Goal: Task Accomplishment & Management: Manage account settings

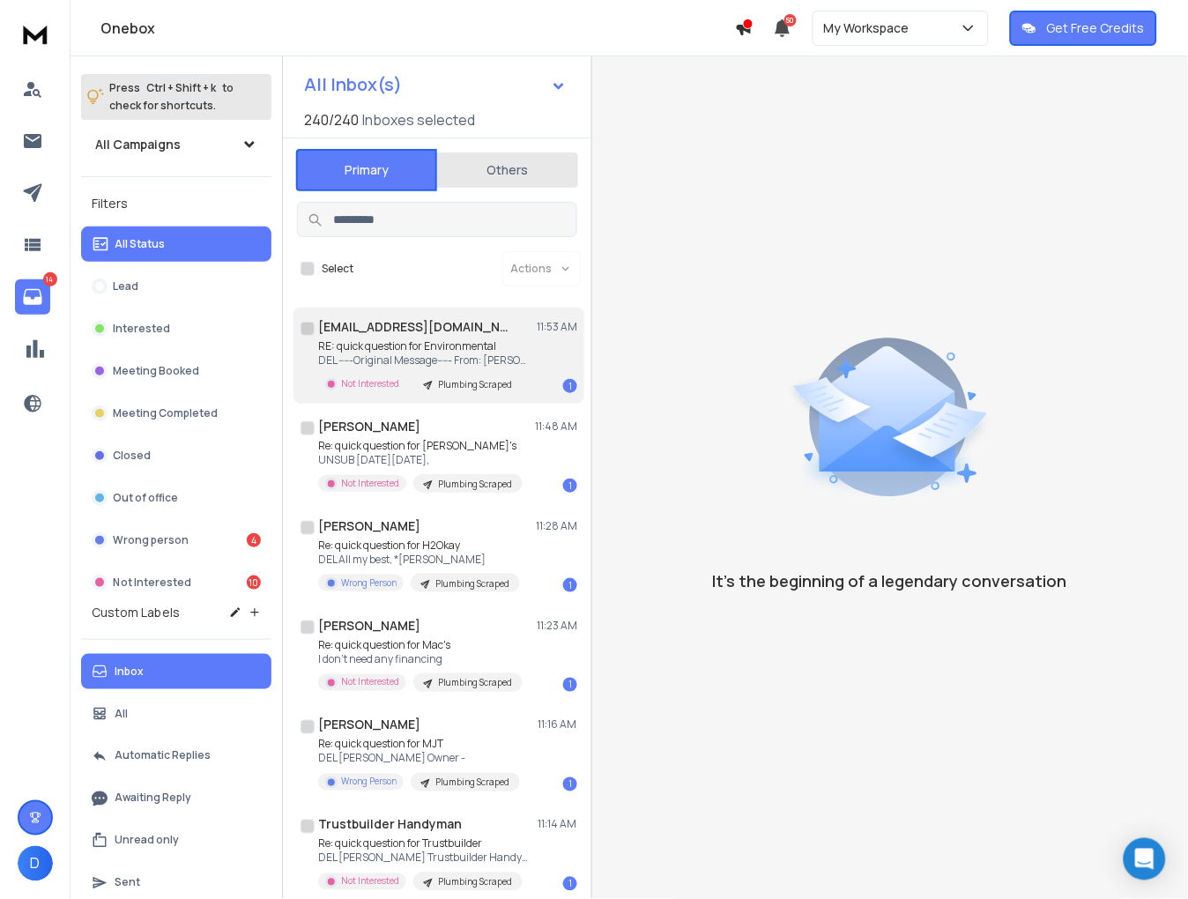
click at [453, 348] on p "RE: quick question for Environmental" at bounding box center [423, 346] width 211 height 14
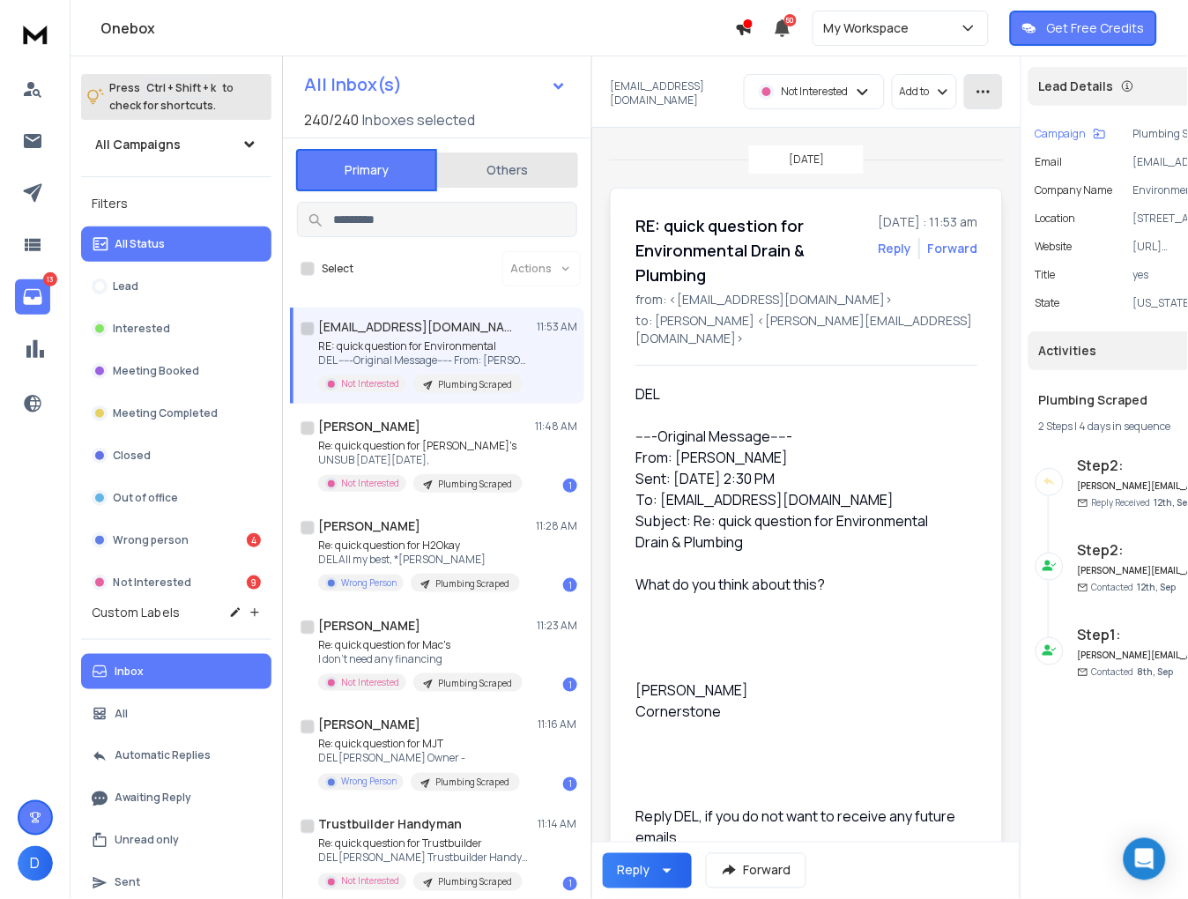
click at [990, 92] on icon "button" at bounding box center [983, 91] width 13 height 3
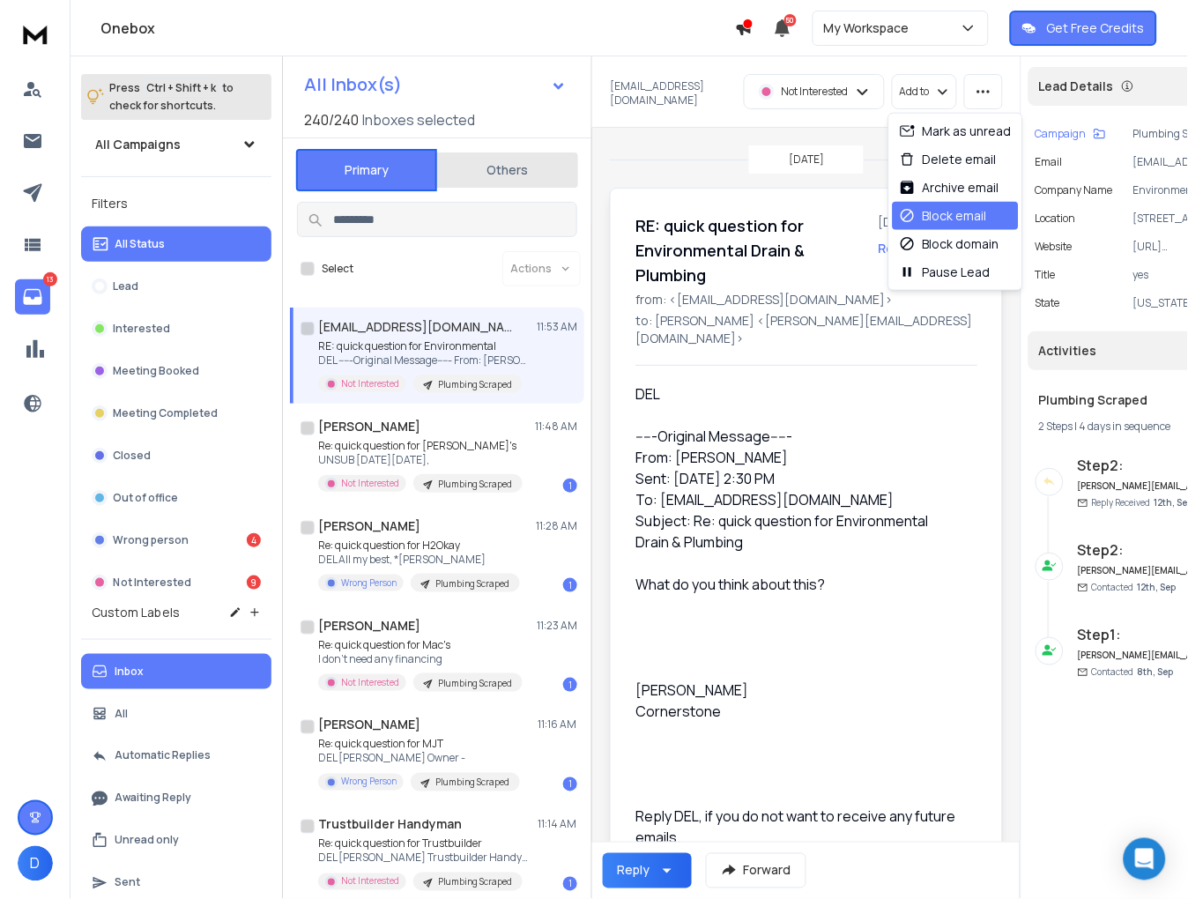
click at [955, 222] on div "Block email" at bounding box center [943, 216] width 87 height 18
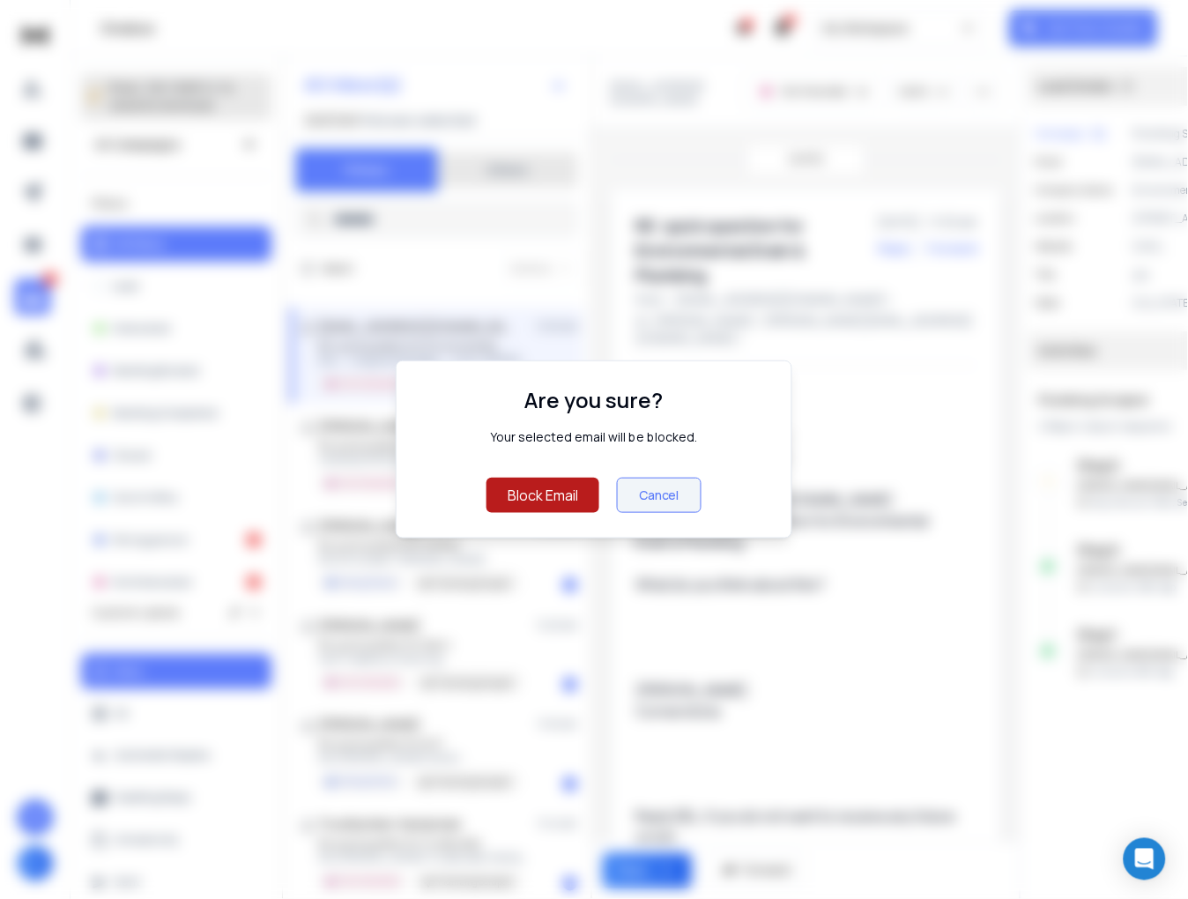
click at [547, 502] on button "Block Email" at bounding box center [542, 495] width 113 height 35
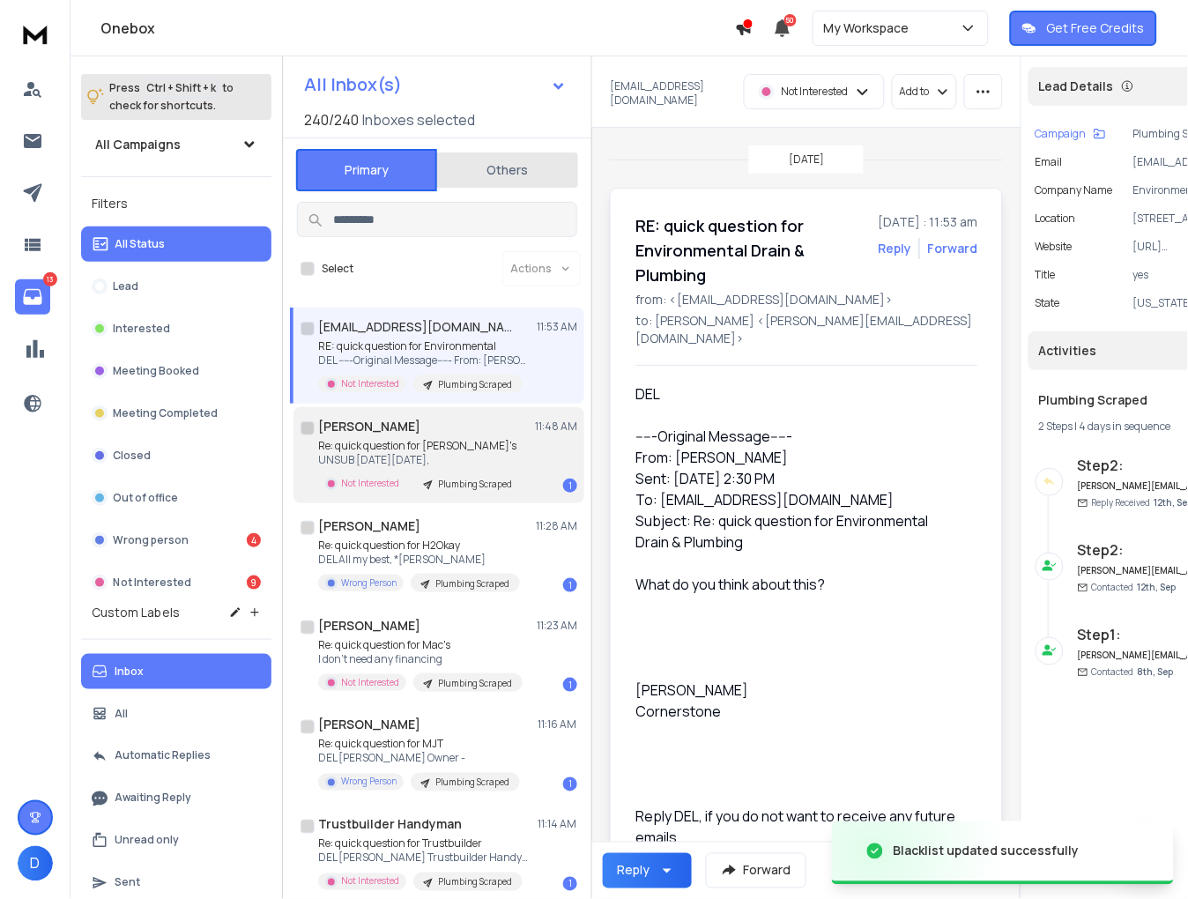
click at [476, 449] on p "Re: quick question for Nick's" at bounding box center [420, 446] width 204 height 14
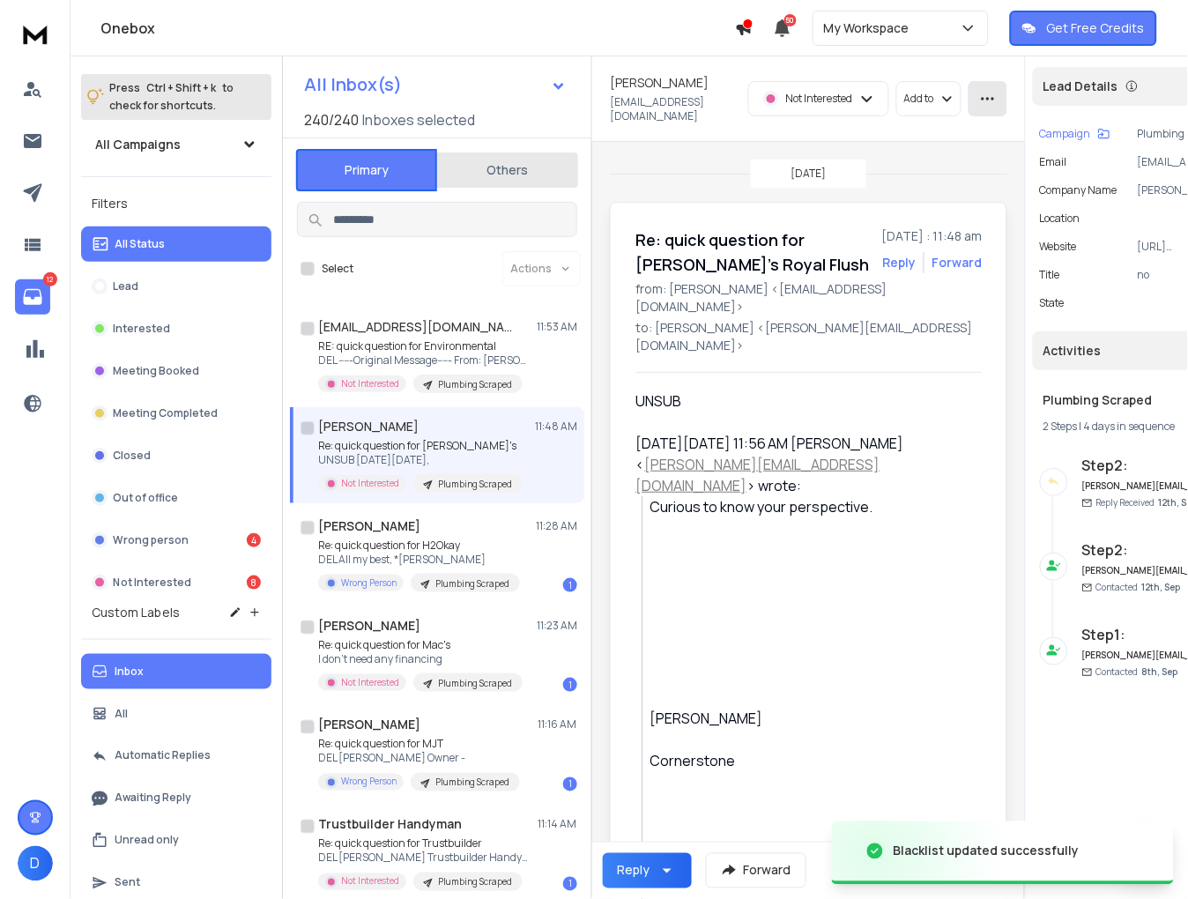
click at [996, 91] on icon "button" at bounding box center [988, 99] width 16 height 16
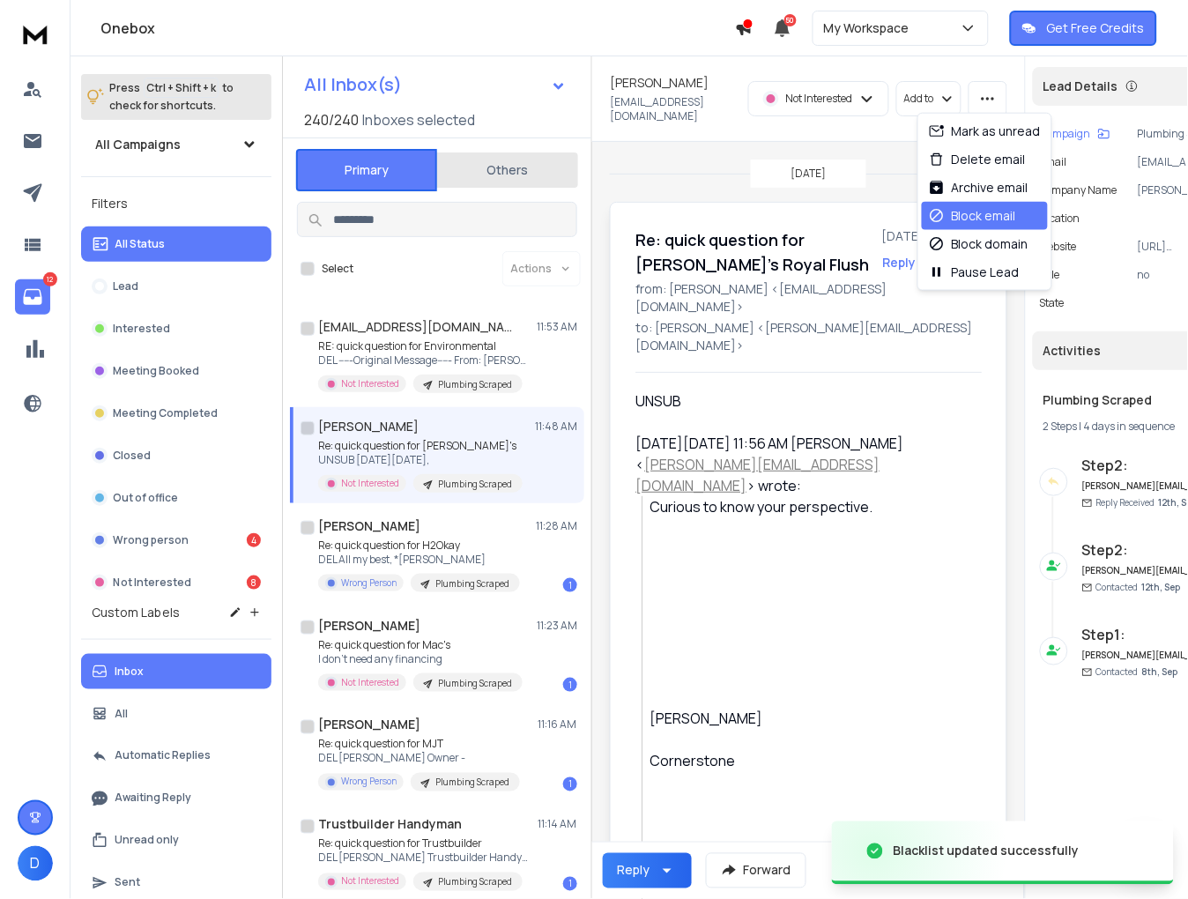
click at [984, 205] on div "Block email" at bounding box center [985, 216] width 126 height 28
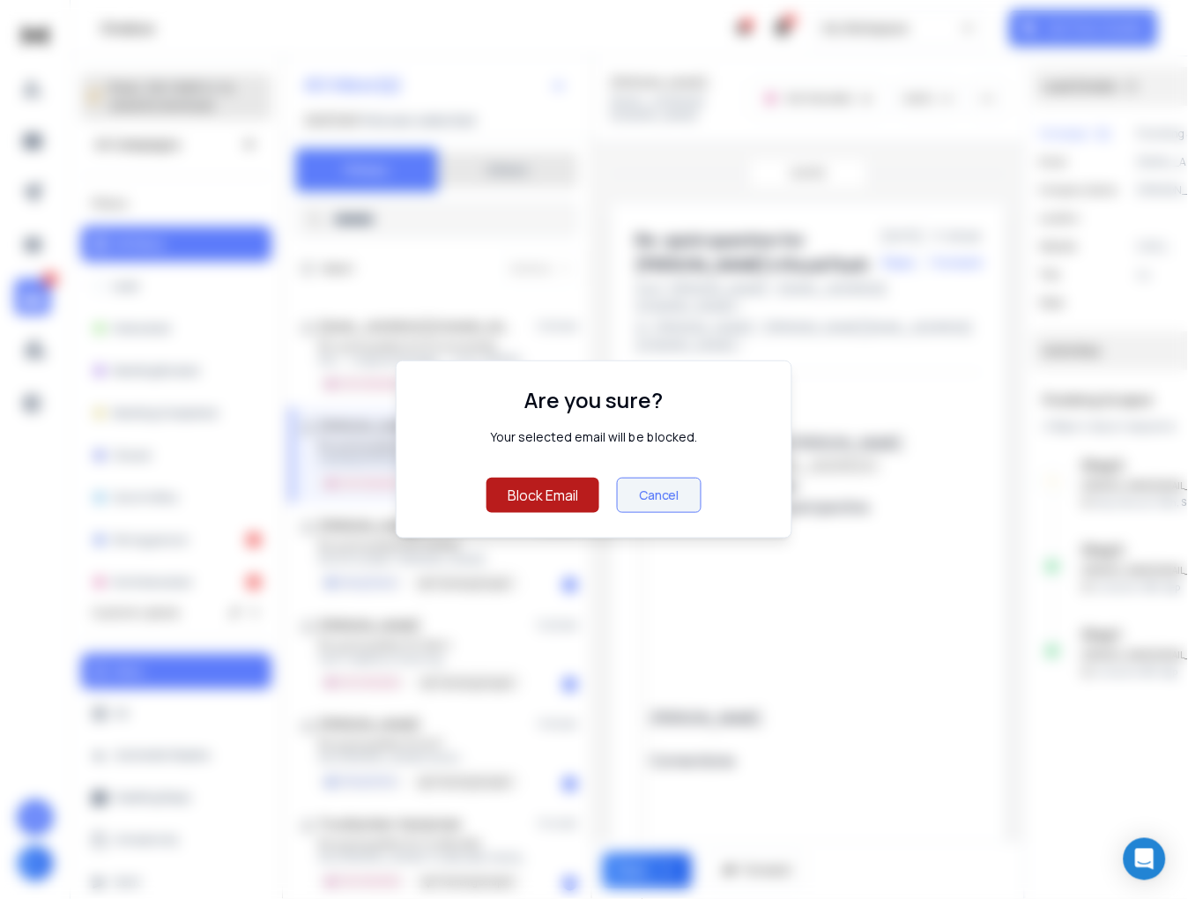
click at [544, 488] on button "Block Email" at bounding box center [542, 495] width 113 height 35
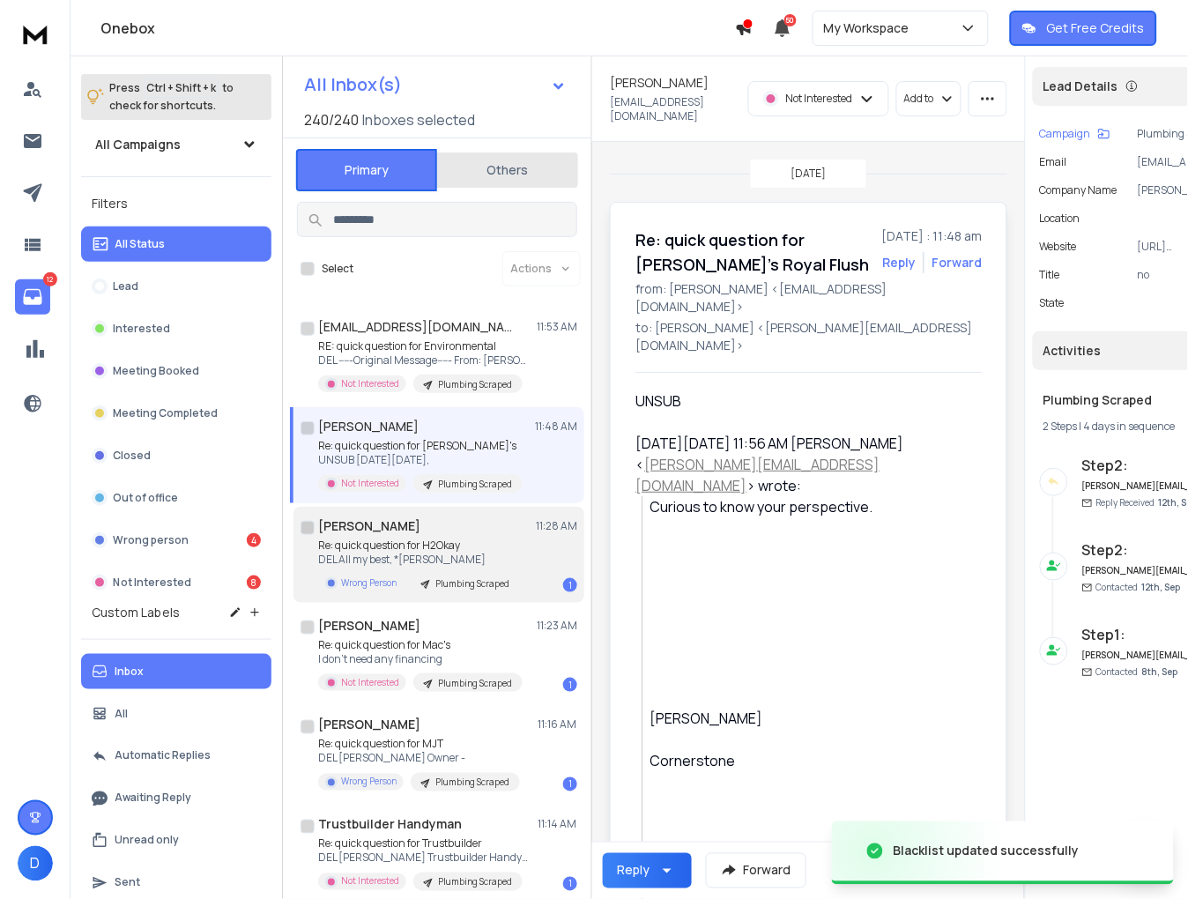
click at [439, 534] on div "Nicholas Azadian 11:28 AM" at bounding box center [447, 526] width 259 height 18
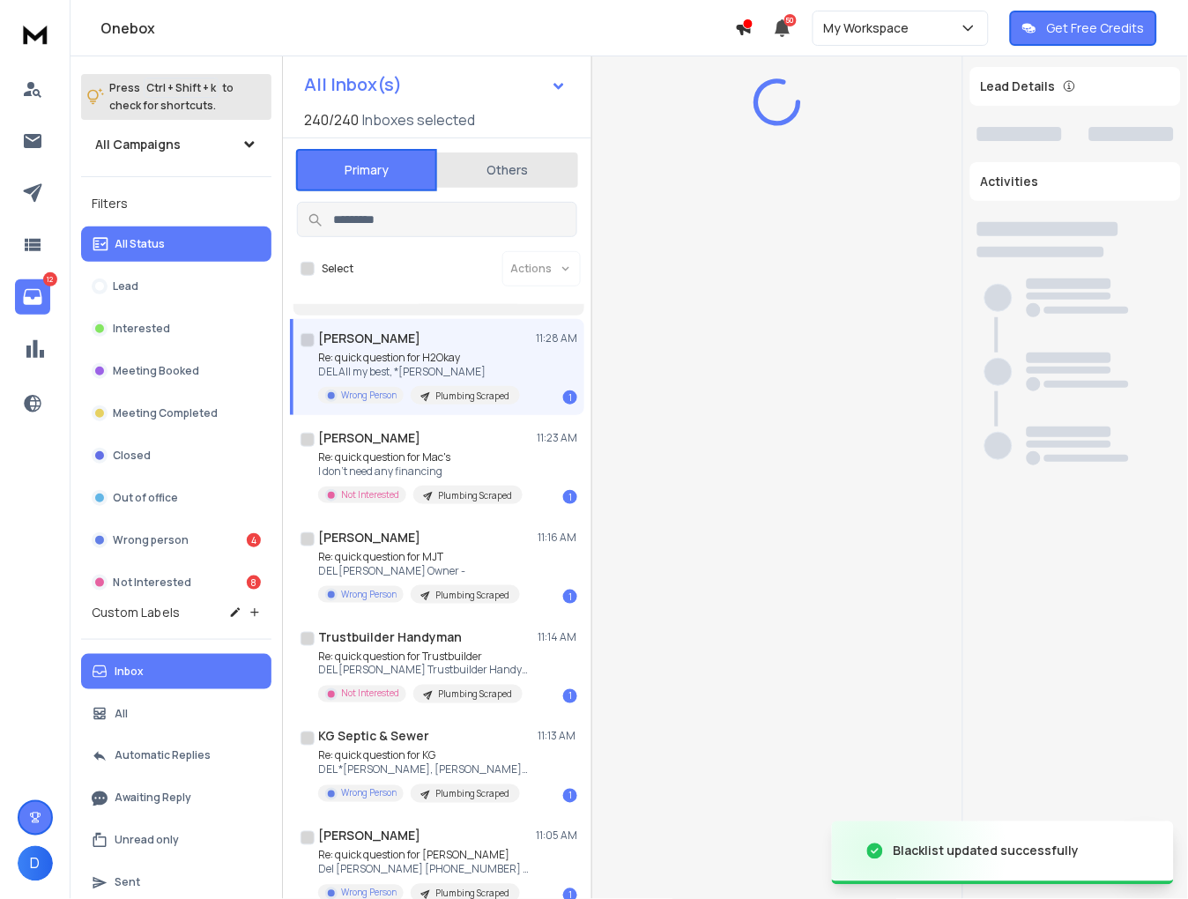
scroll to position [196, 0]
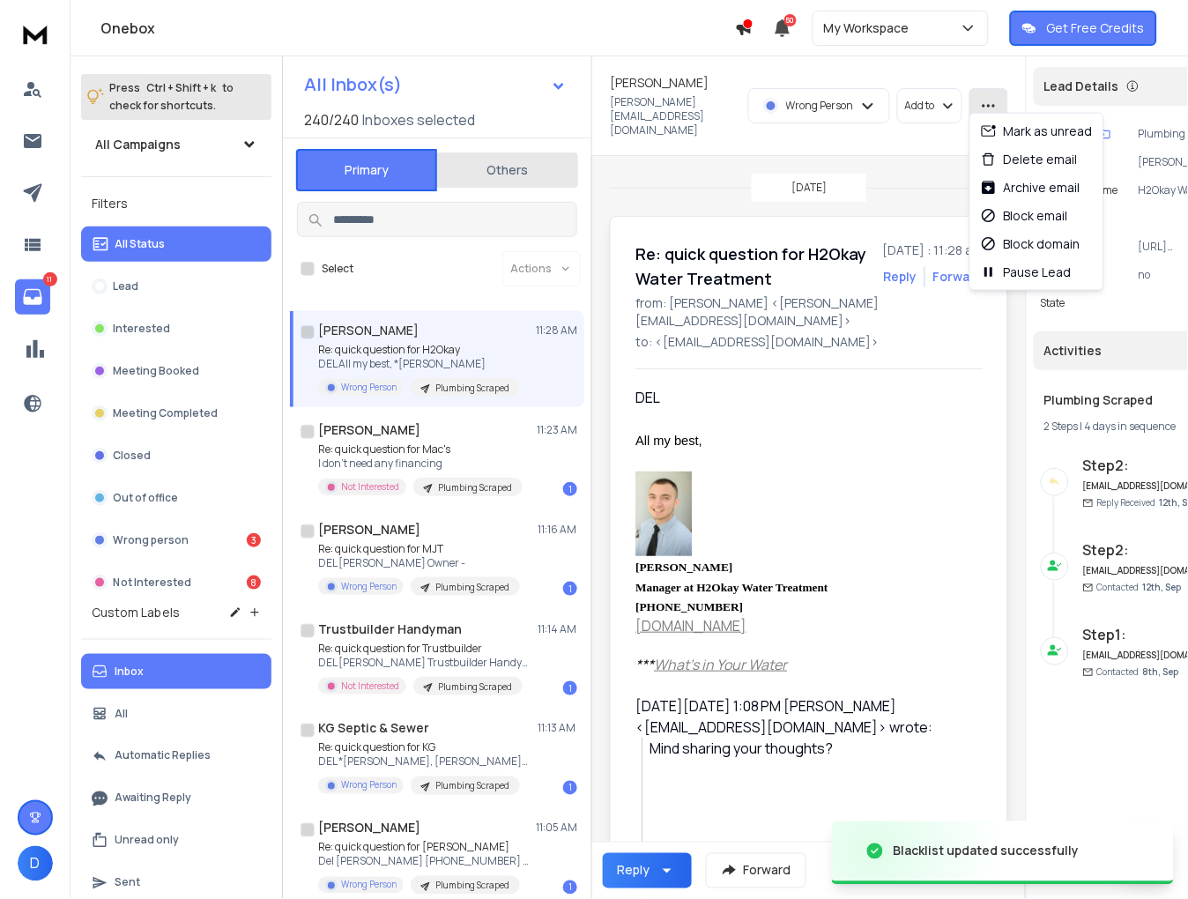
click at [997, 98] on icon "button" at bounding box center [989, 106] width 16 height 16
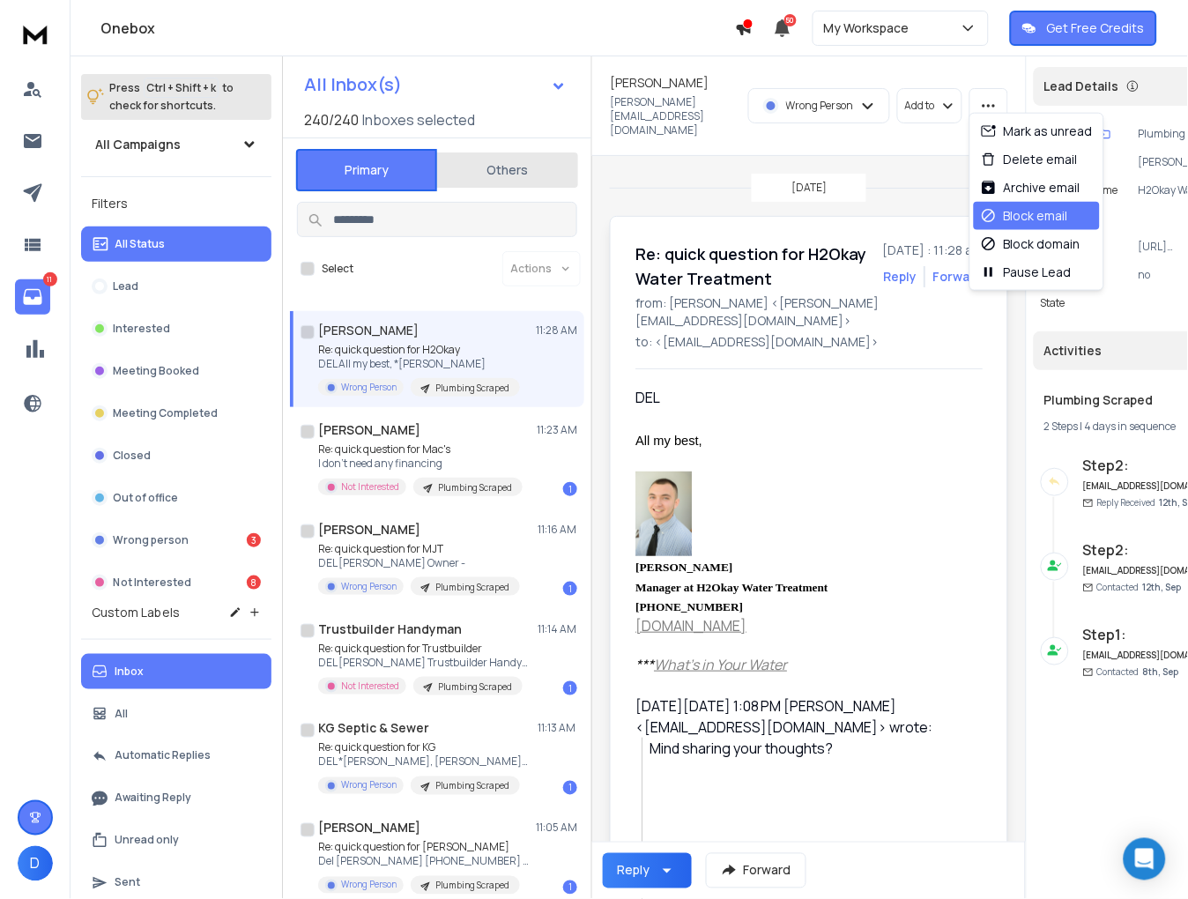
click at [1014, 213] on div "Block email" at bounding box center [1024, 216] width 87 height 18
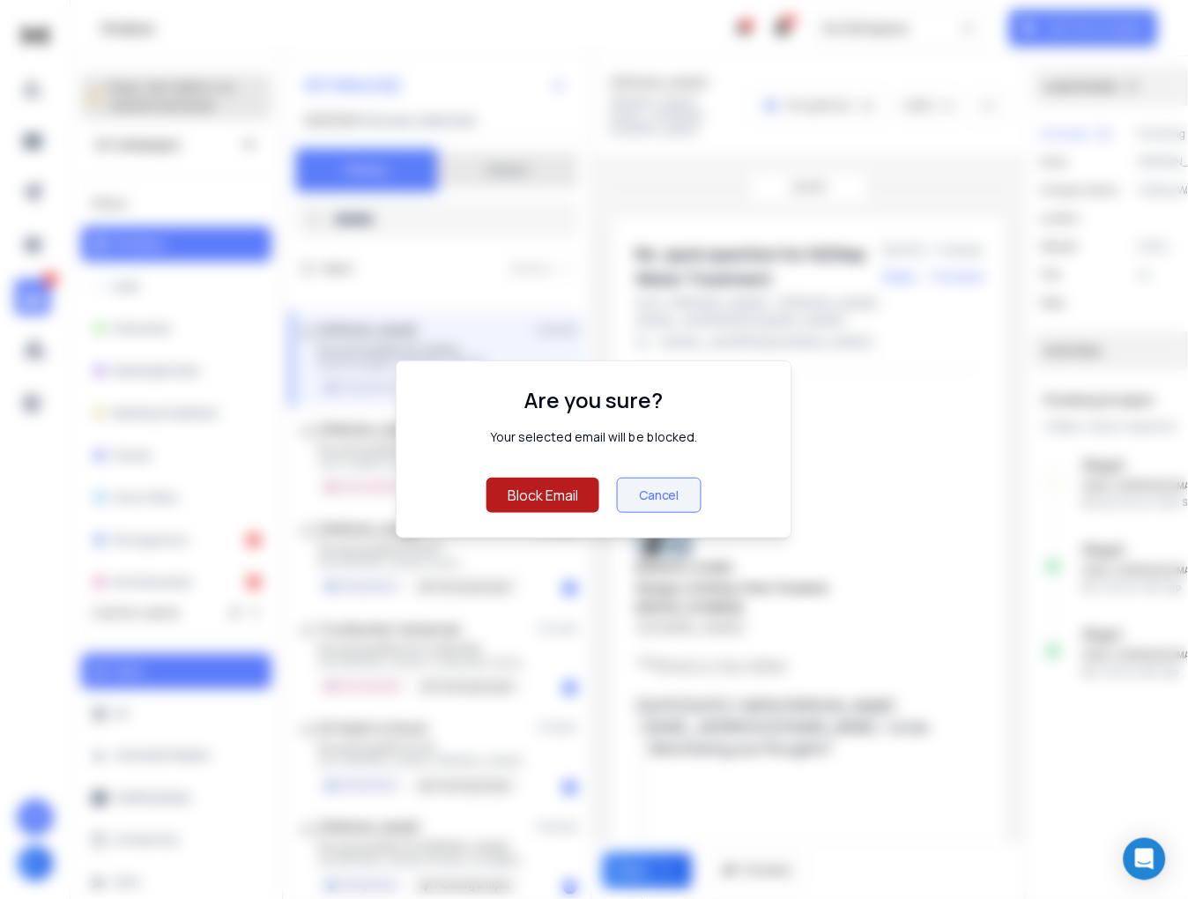
click at [544, 491] on button "Block Email" at bounding box center [542, 495] width 113 height 35
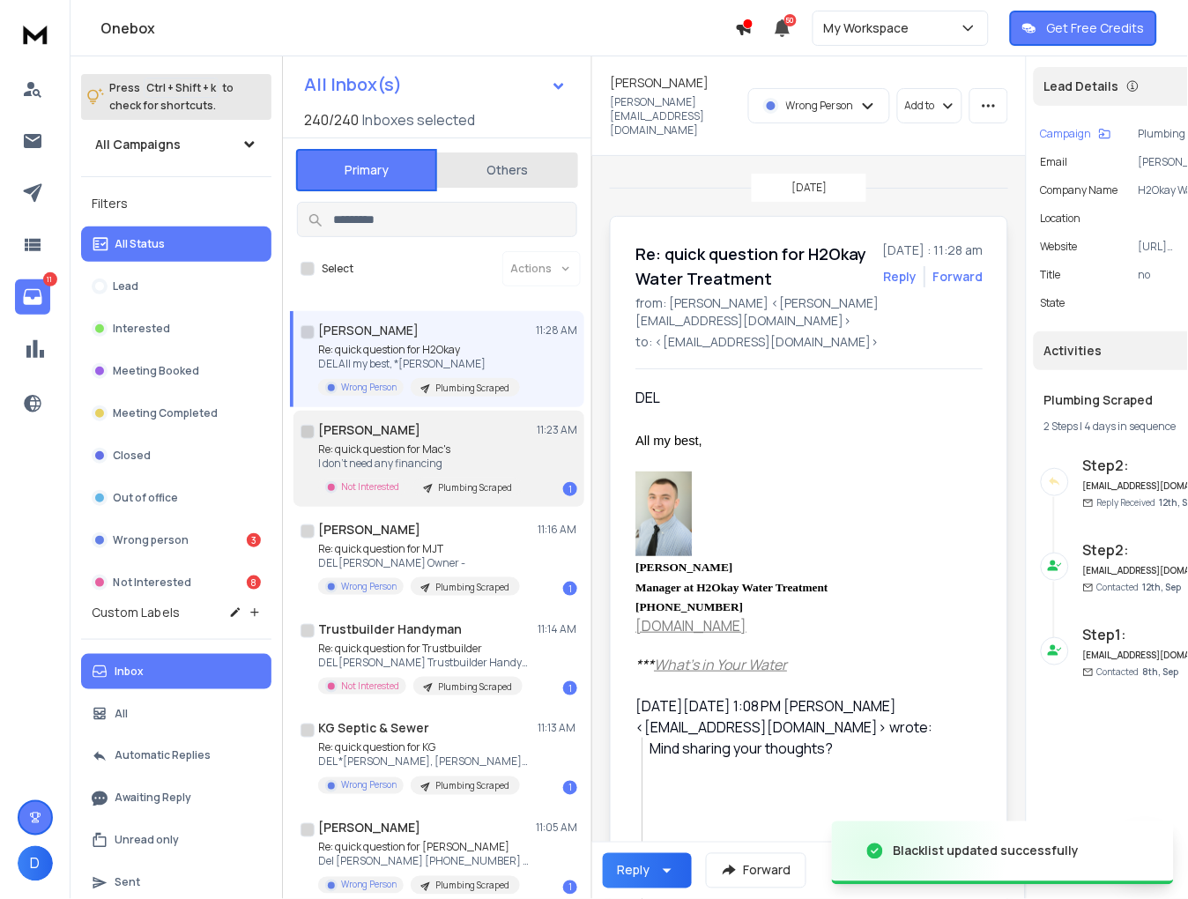
click at [493, 460] on p "I don't need any financing" at bounding box center [420, 463] width 204 height 14
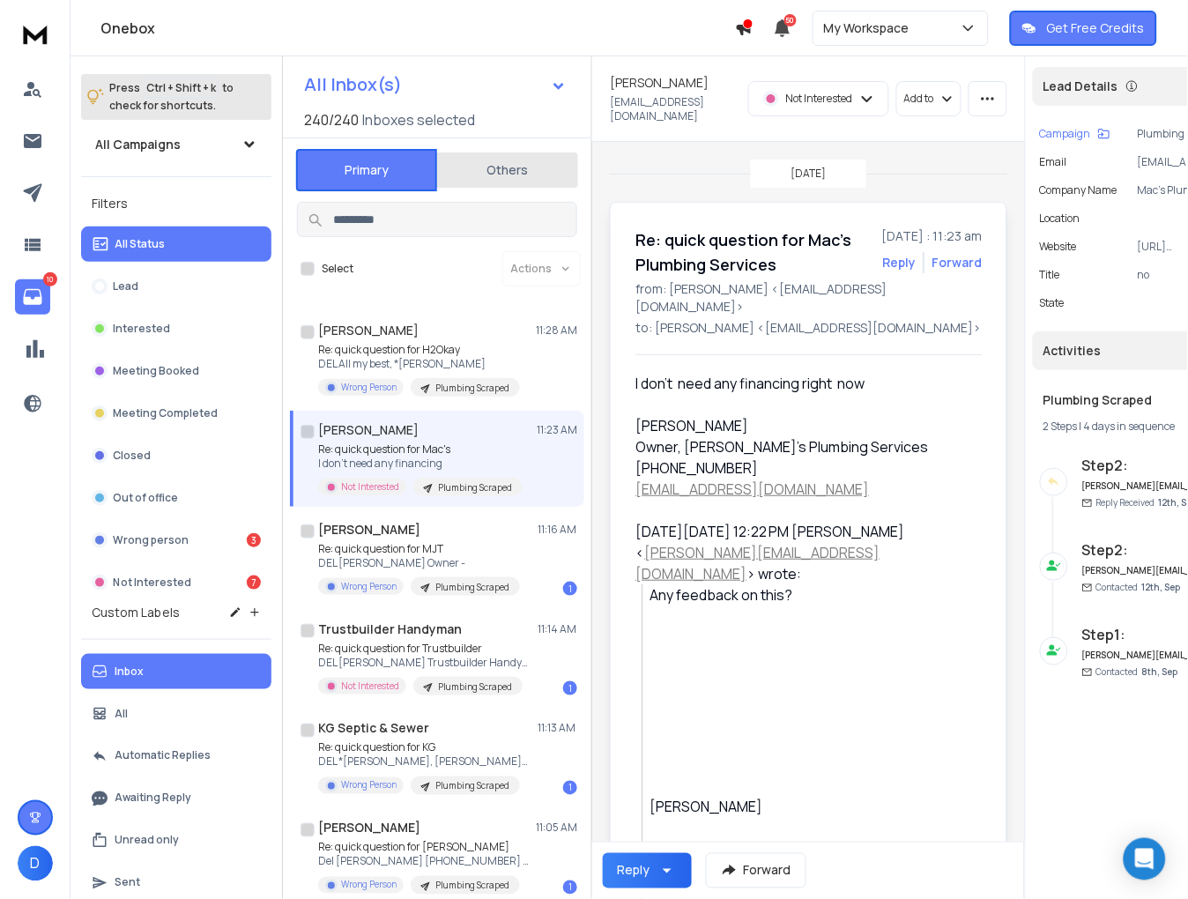
click at [646, 862] on div "Reply" at bounding box center [633, 871] width 33 height 18
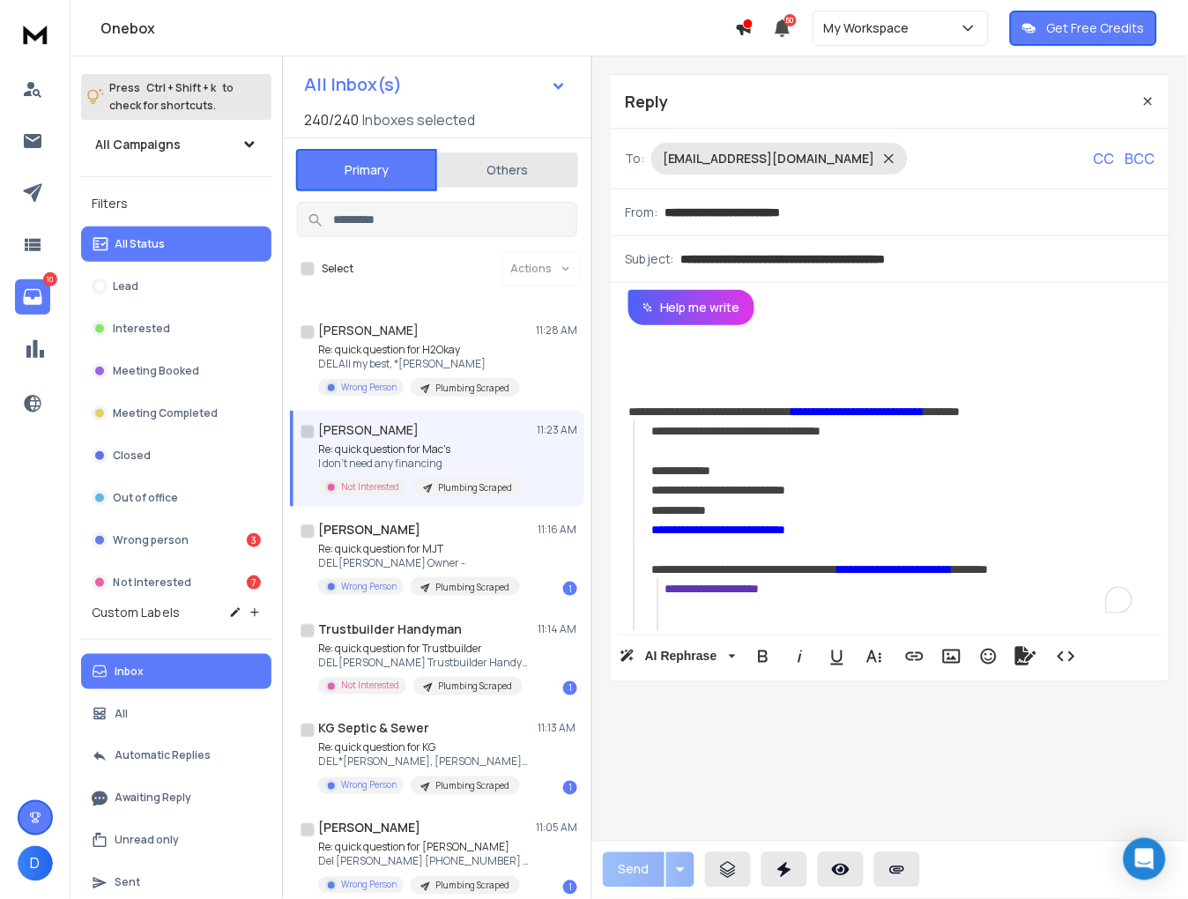
click at [675, 347] on div "To enrich screen reader interactions, please activate Accessibility in Grammarl…" at bounding box center [889, 352] width 523 height 19
drag, startPoint x: 638, startPoint y: 864, endPoint x: 631, endPoint y: 833, distance: 32.5
click at [638, 863] on button "Send" at bounding box center [634, 869] width 62 height 35
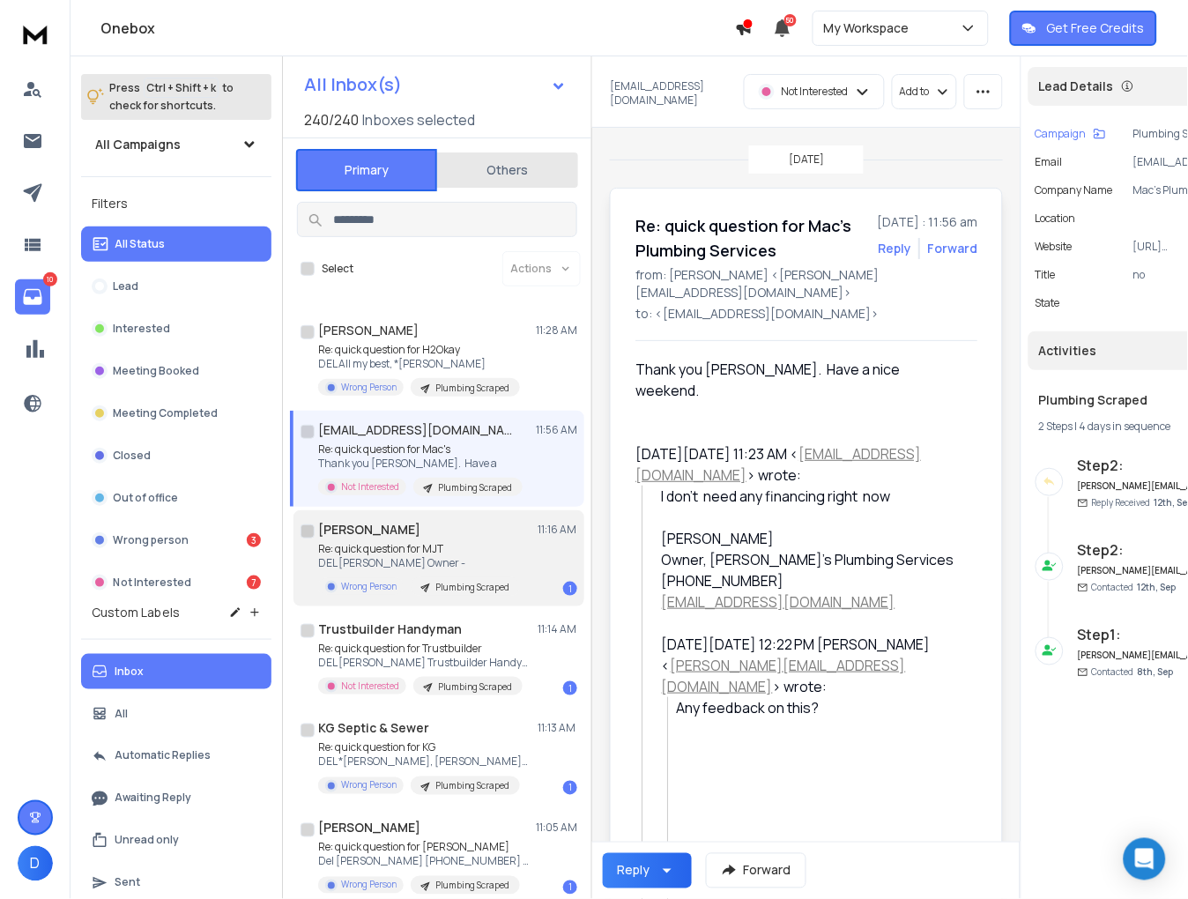
click at [481, 547] on p "Re: quick question for MJT" at bounding box center [419, 549] width 202 height 14
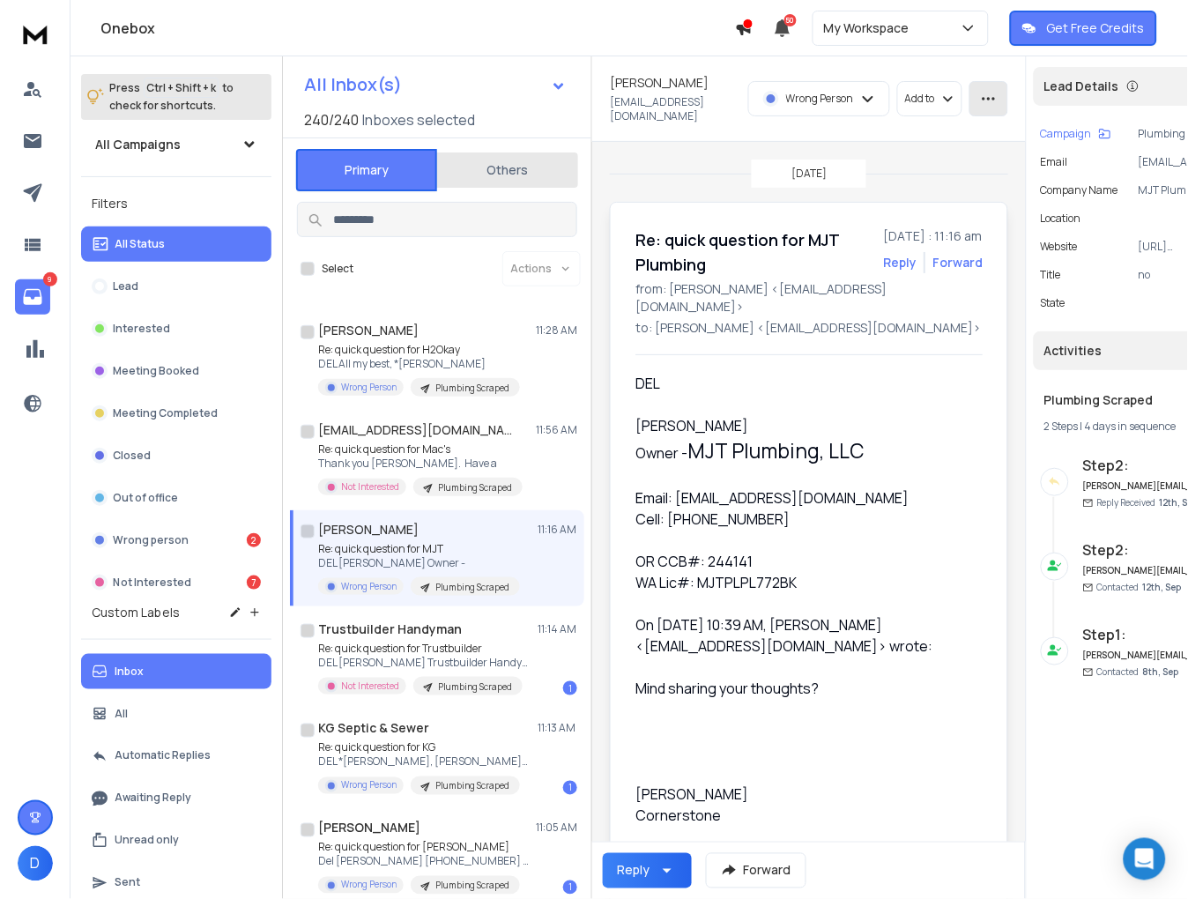
click at [997, 91] on icon "button" at bounding box center [989, 99] width 16 height 16
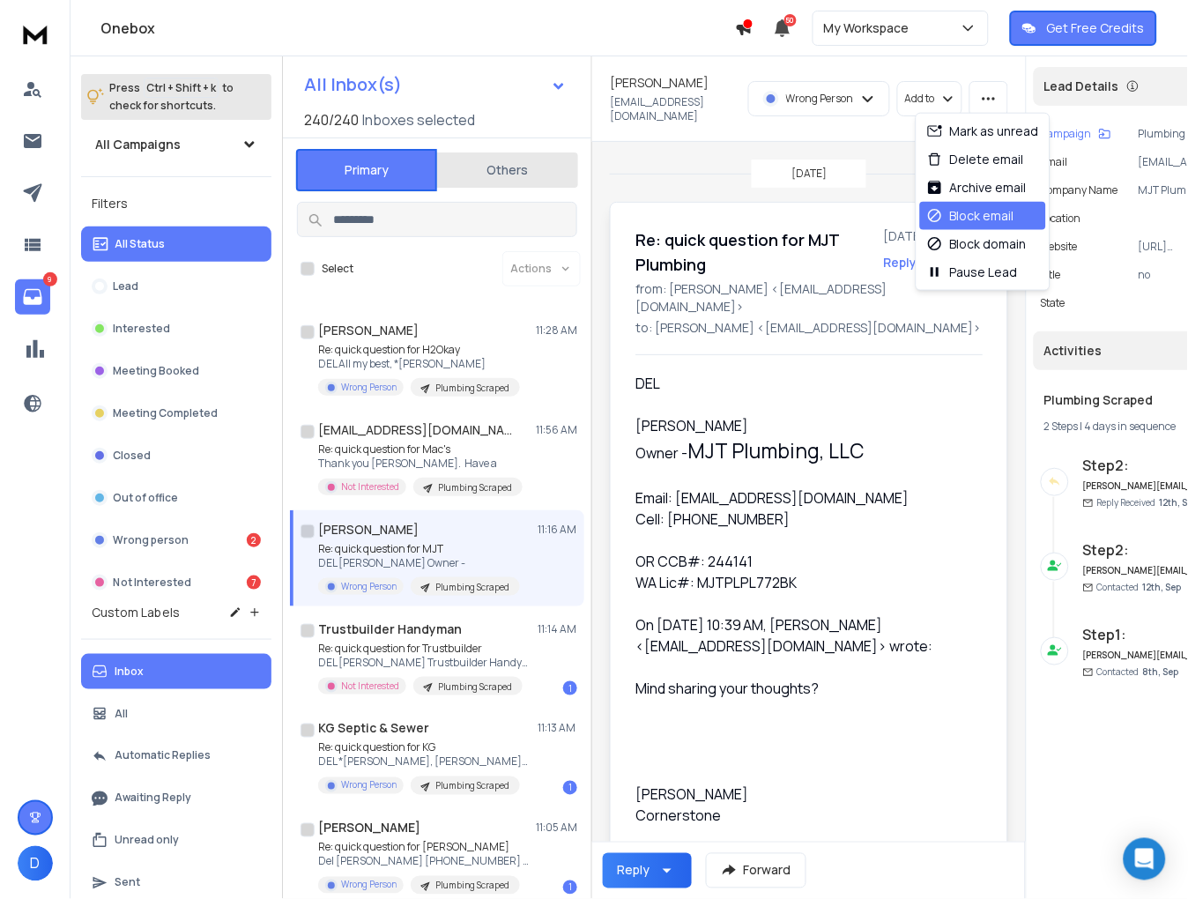
click at [974, 205] on div "Block email" at bounding box center [983, 216] width 126 height 28
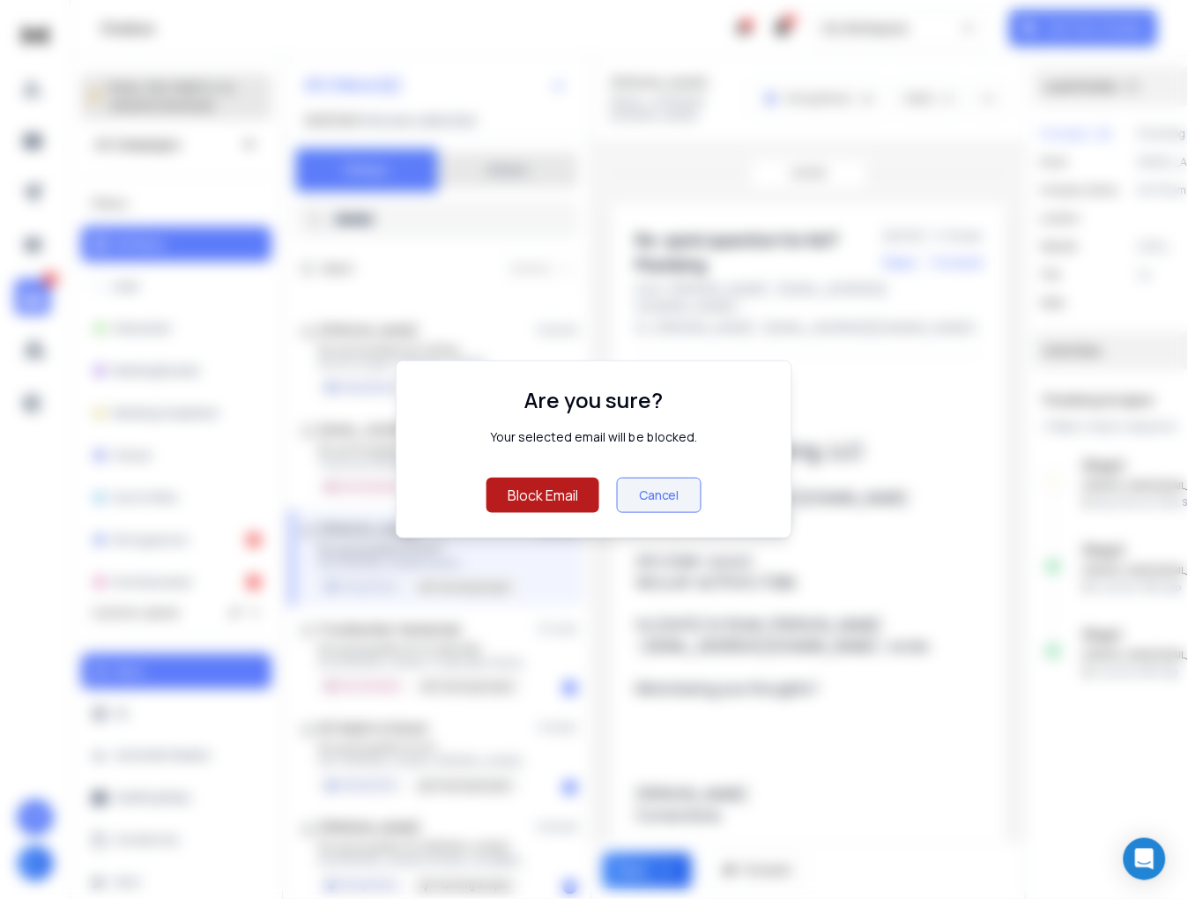
click at [556, 497] on button "Block Email" at bounding box center [542, 495] width 113 height 35
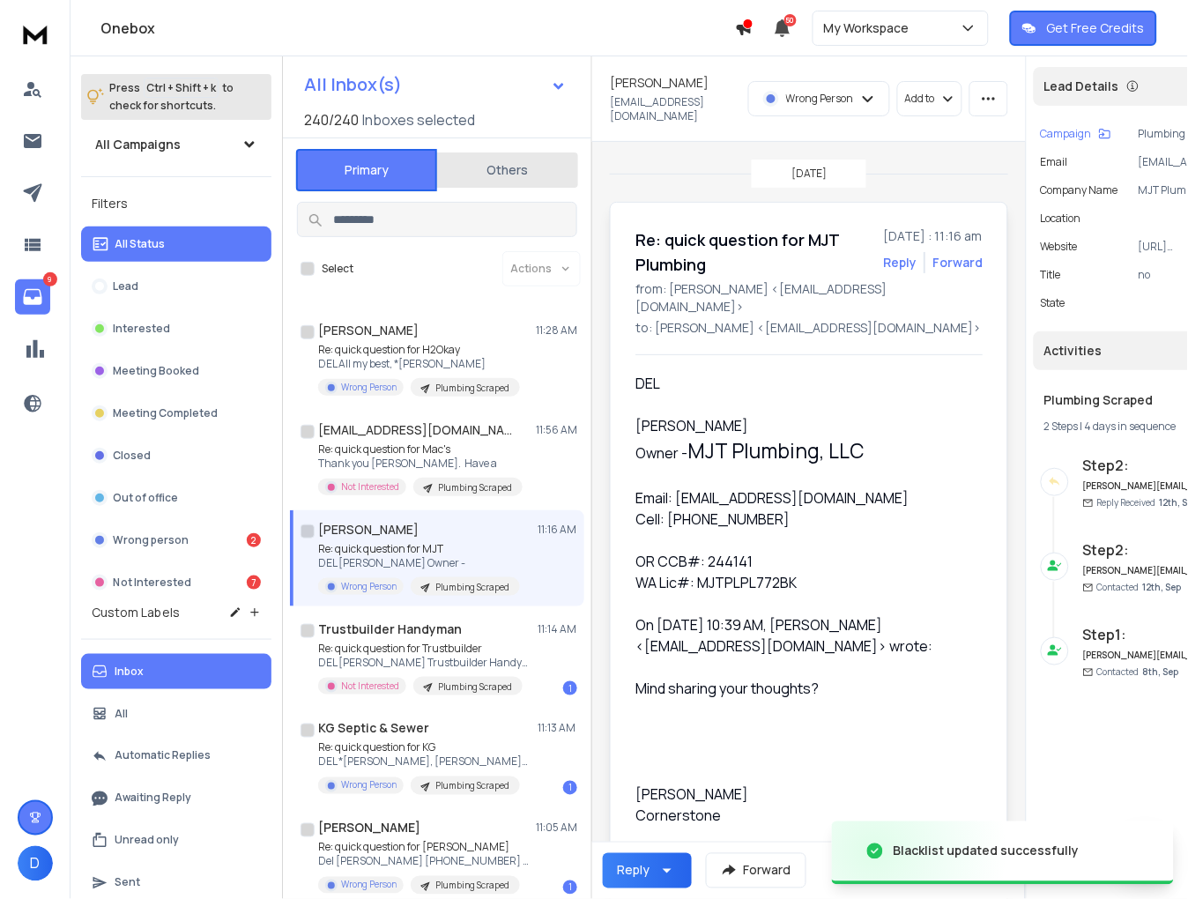
scroll to position [293, 0]
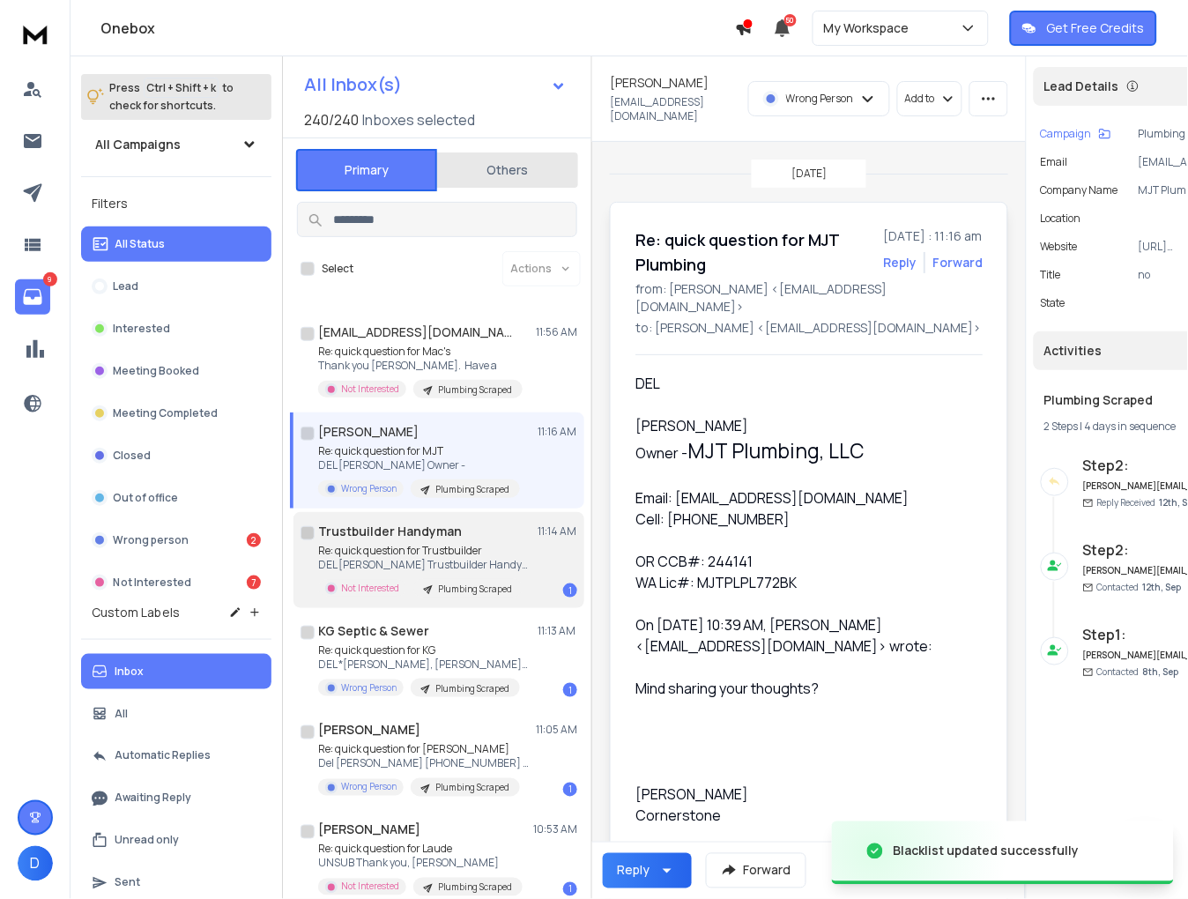
click at [458, 549] on p "Re: quick question for Trustbuilder" at bounding box center [423, 551] width 211 height 14
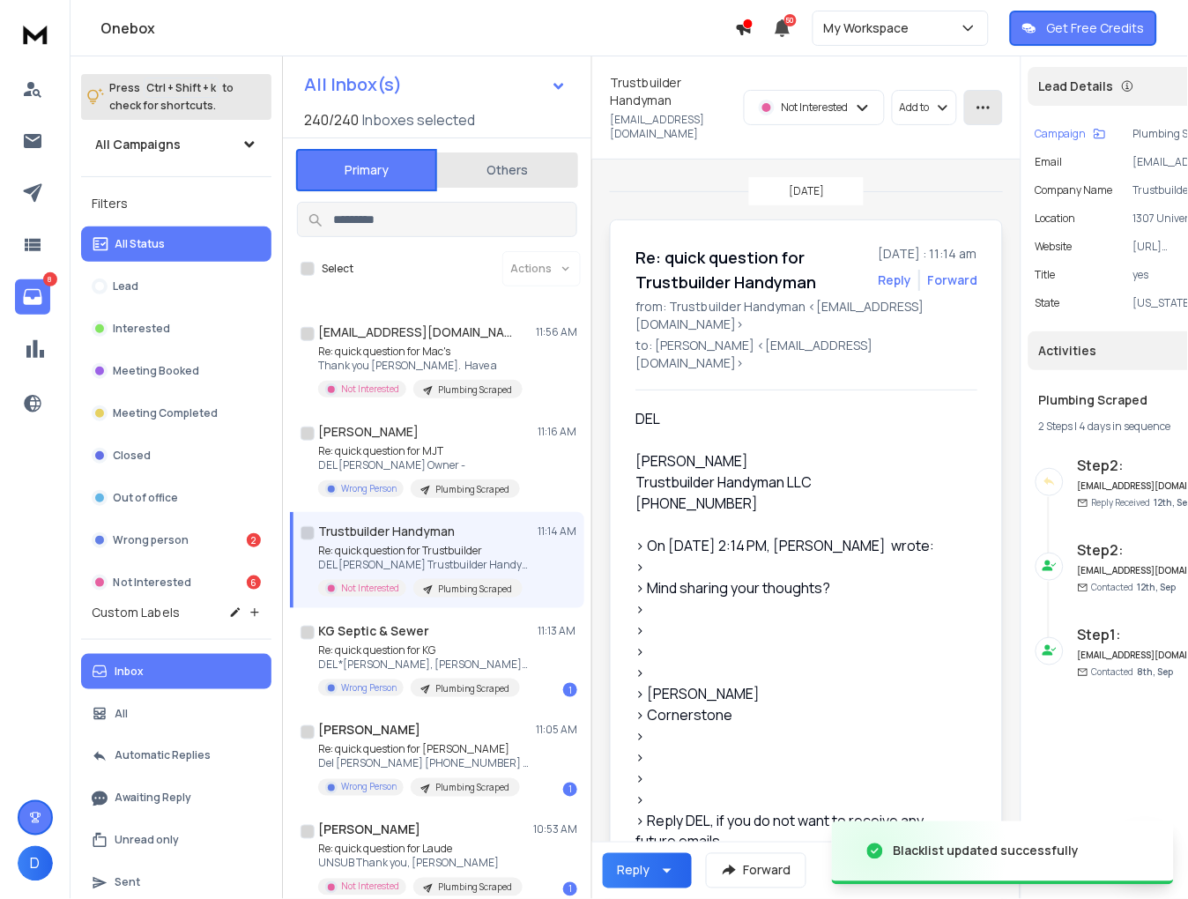
click at [991, 100] on icon "button" at bounding box center [983, 108] width 16 height 16
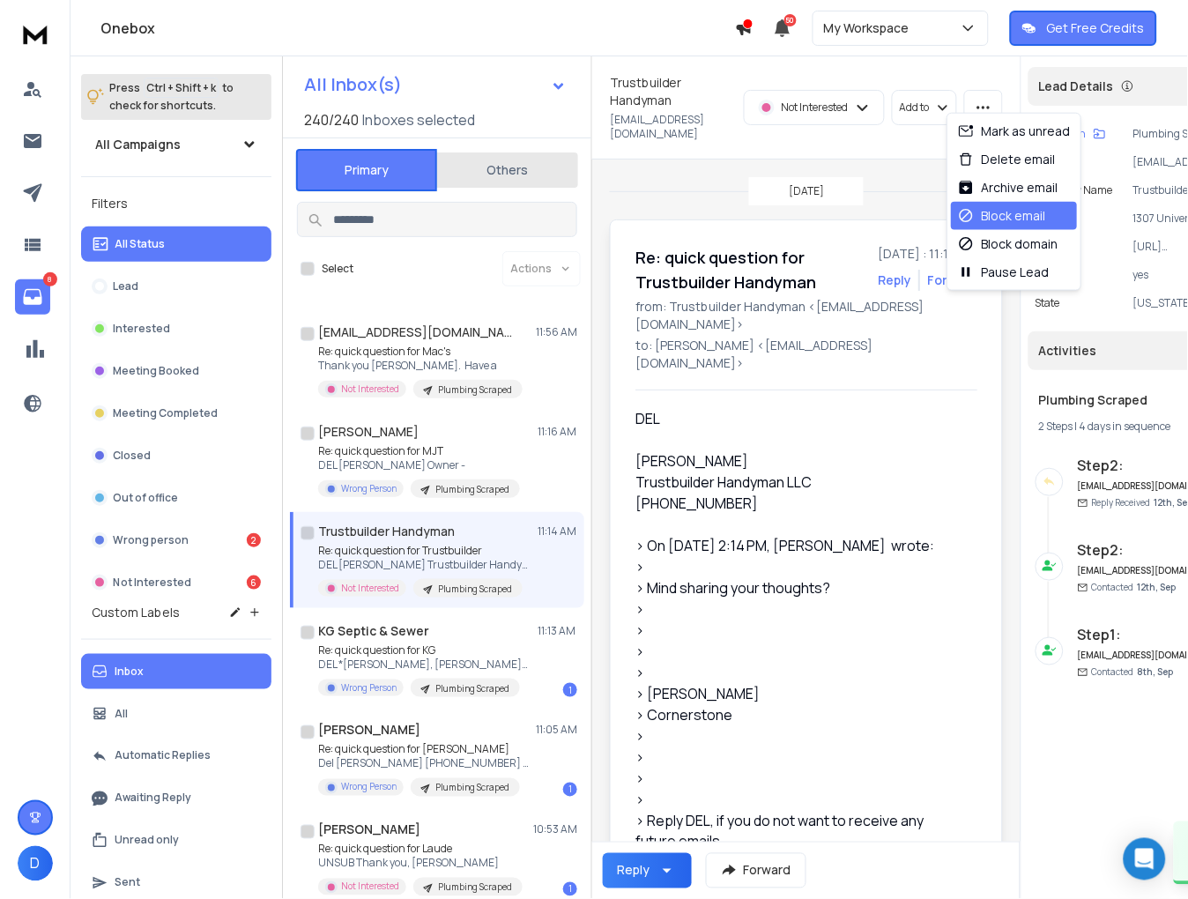
click at [997, 217] on div "Block email" at bounding box center [1001, 216] width 87 height 18
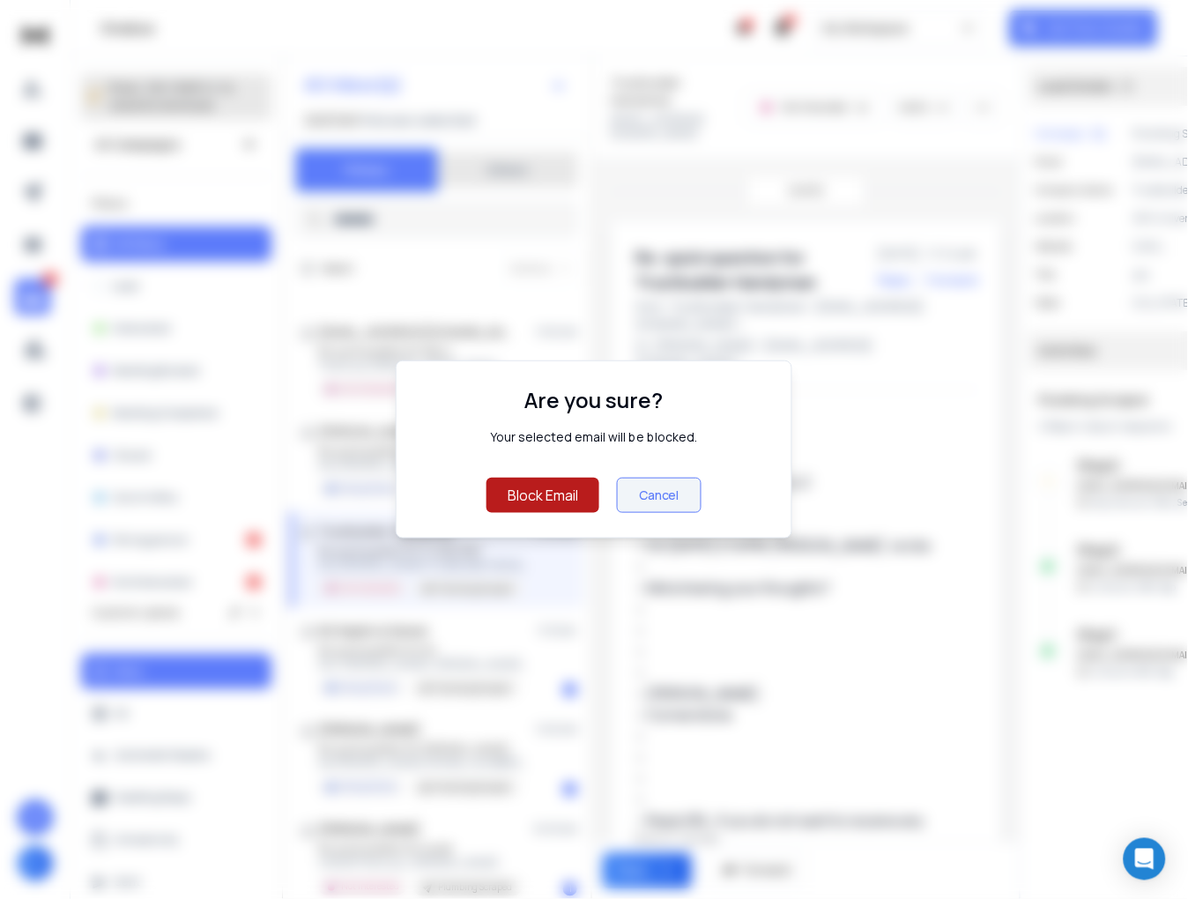
click at [542, 491] on button "Block Email" at bounding box center [542, 495] width 113 height 35
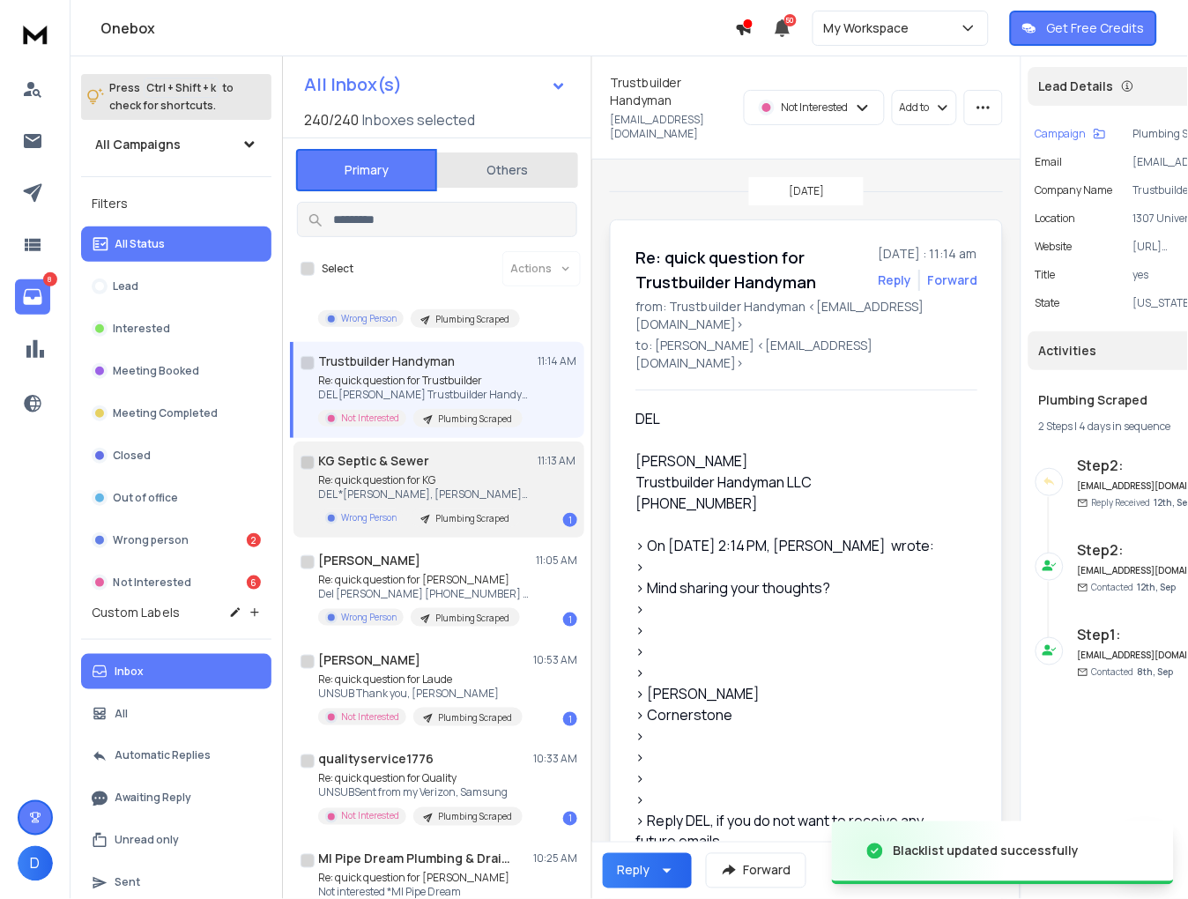
scroll to position [489, 0]
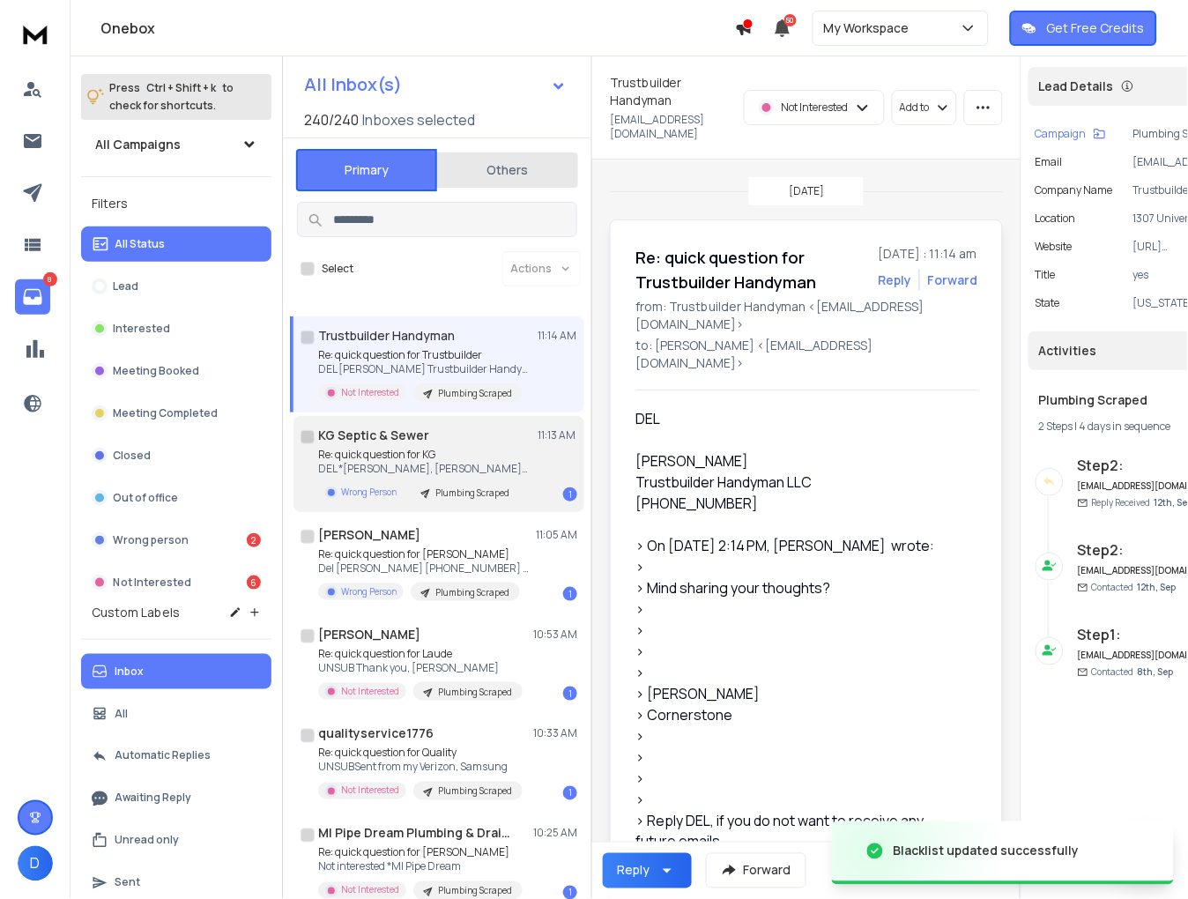
click at [500, 463] on p "DEL *Ken, Gwen, and Sam" at bounding box center [423, 469] width 211 height 14
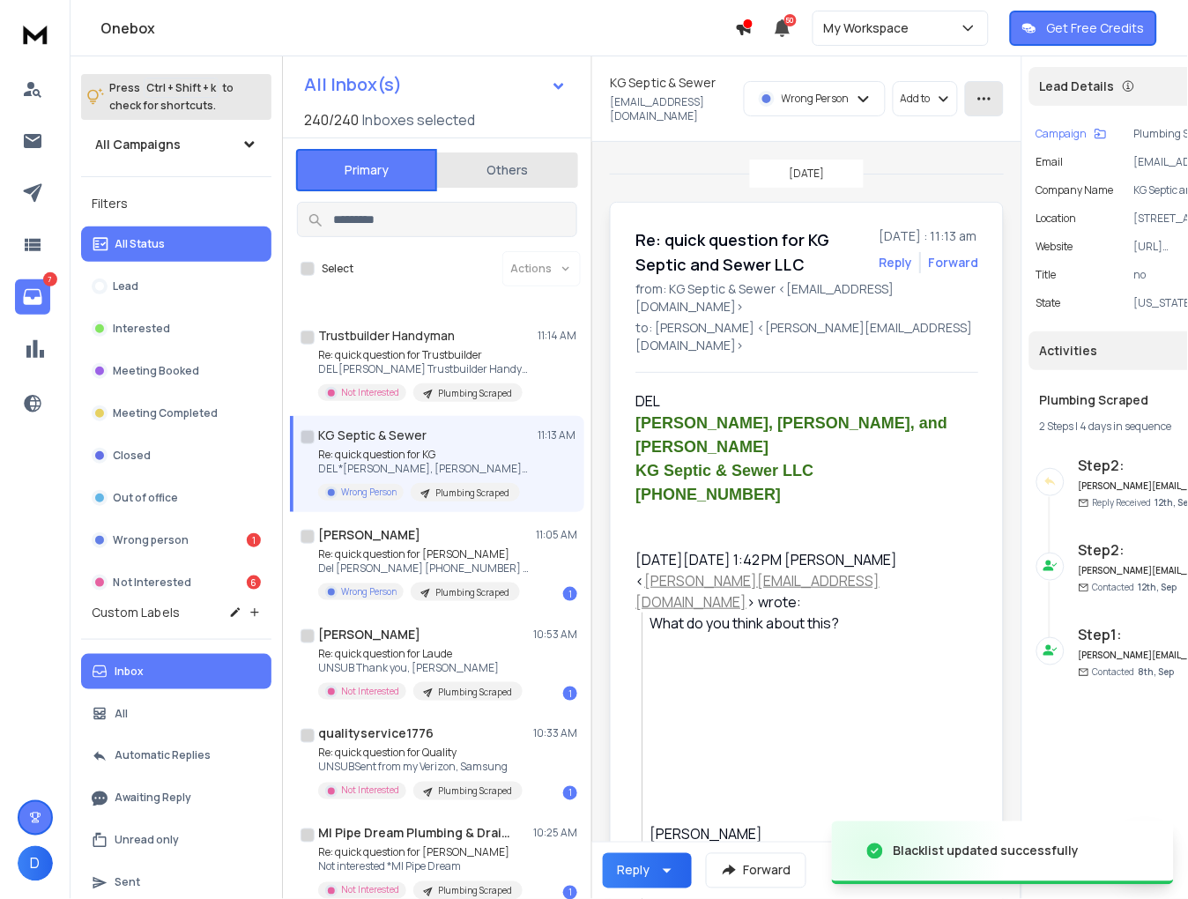
click at [992, 91] on icon "button" at bounding box center [984, 99] width 16 height 16
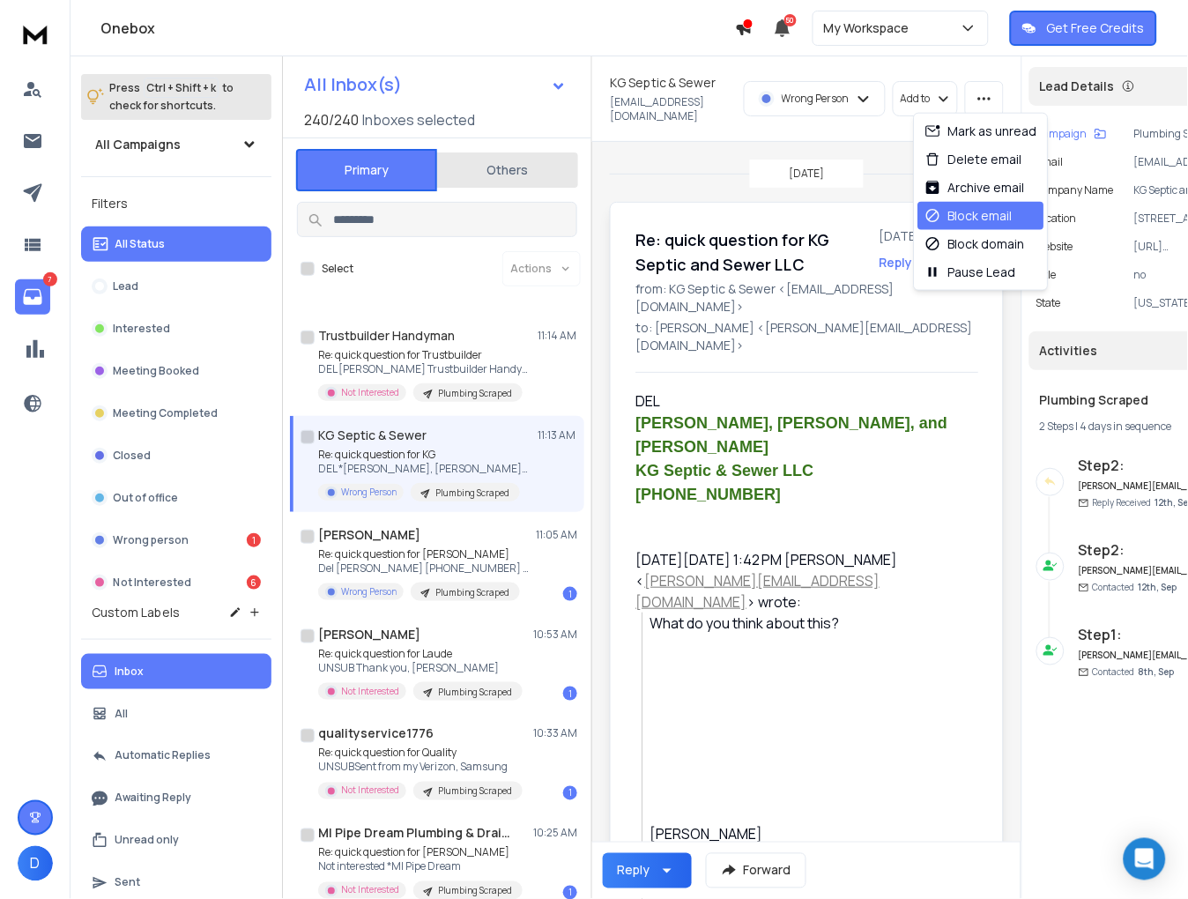
click at [955, 207] on div "Block email" at bounding box center [968, 216] width 87 height 18
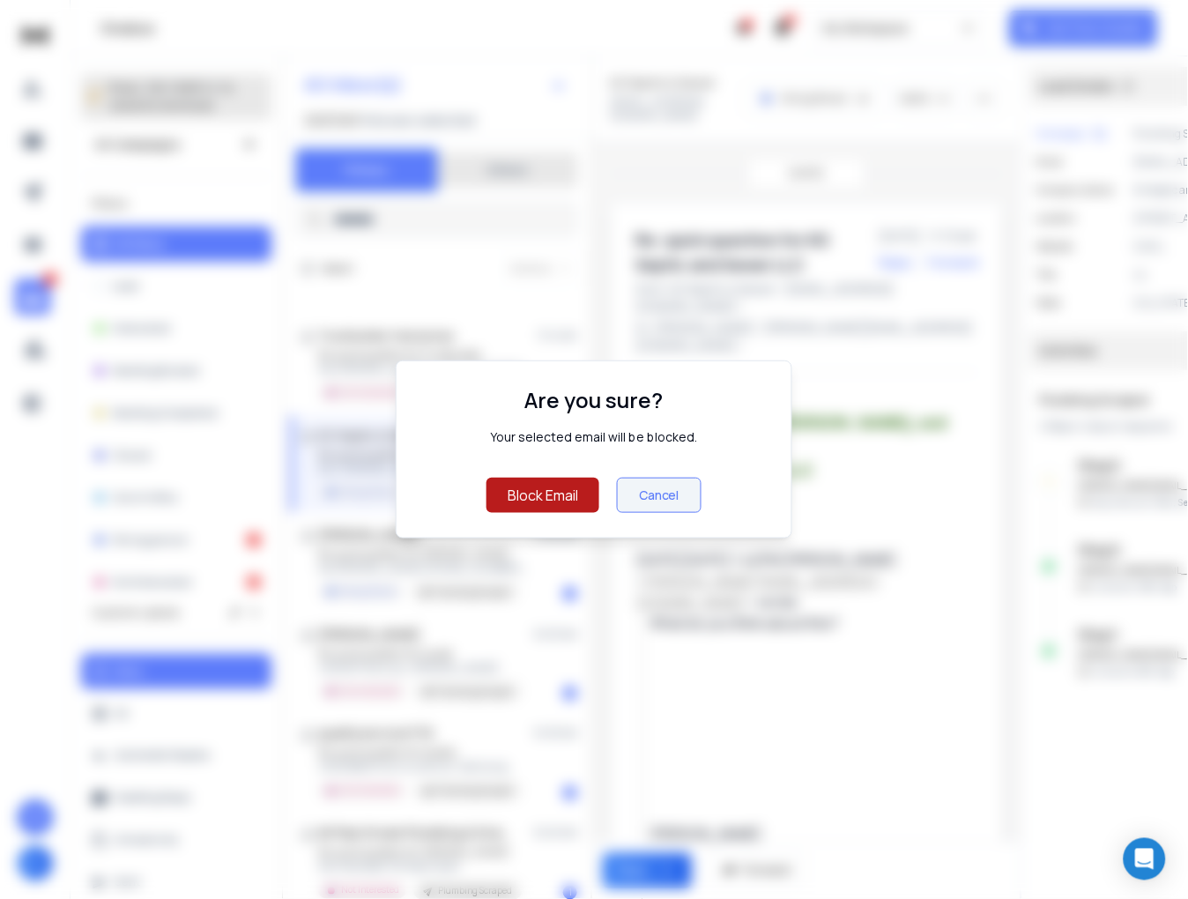
click at [535, 493] on button "Block Email" at bounding box center [542, 495] width 113 height 35
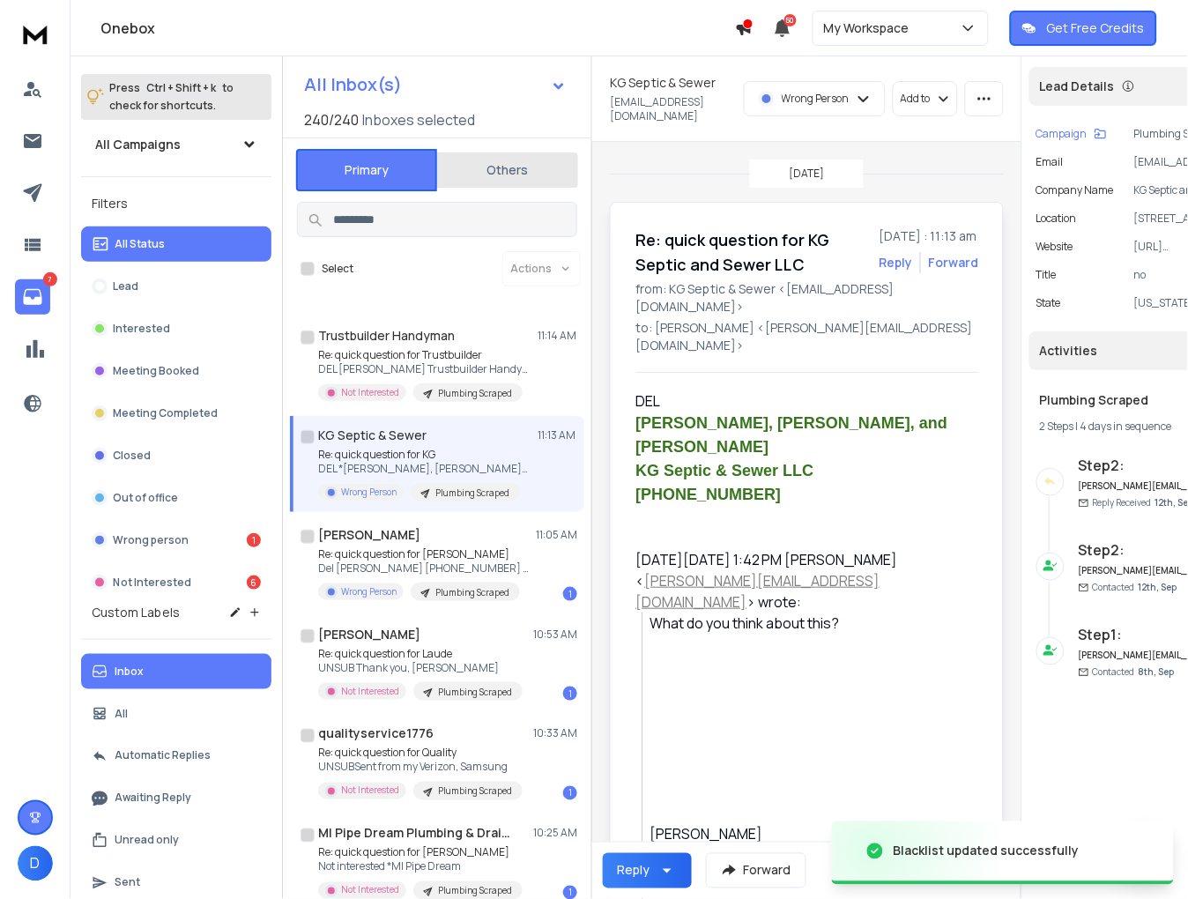
scroll to position [587, 0]
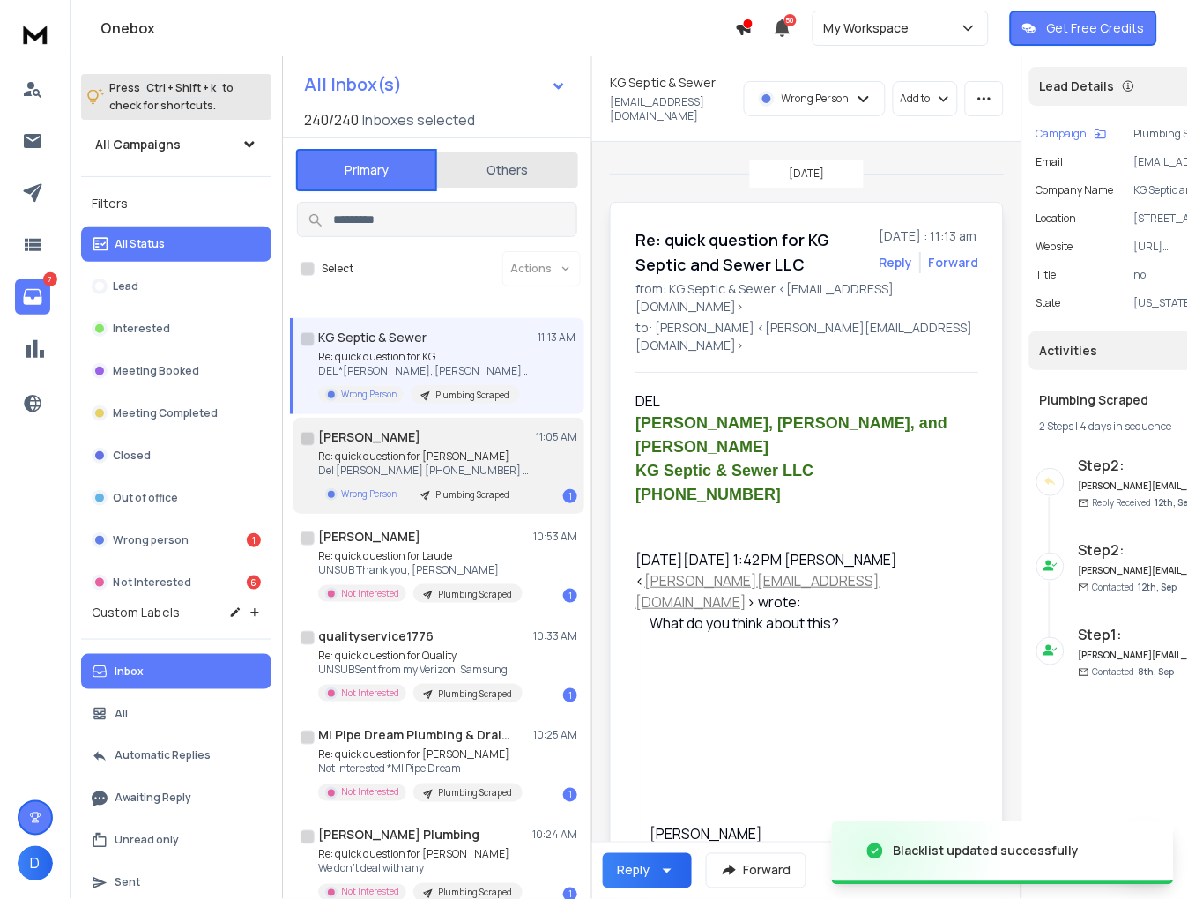
click at [525, 469] on p "Del Mike LaFata 314-623-5261 mike@lafataplumbing.com" at bounding box center [423, 470] width 211 height 14
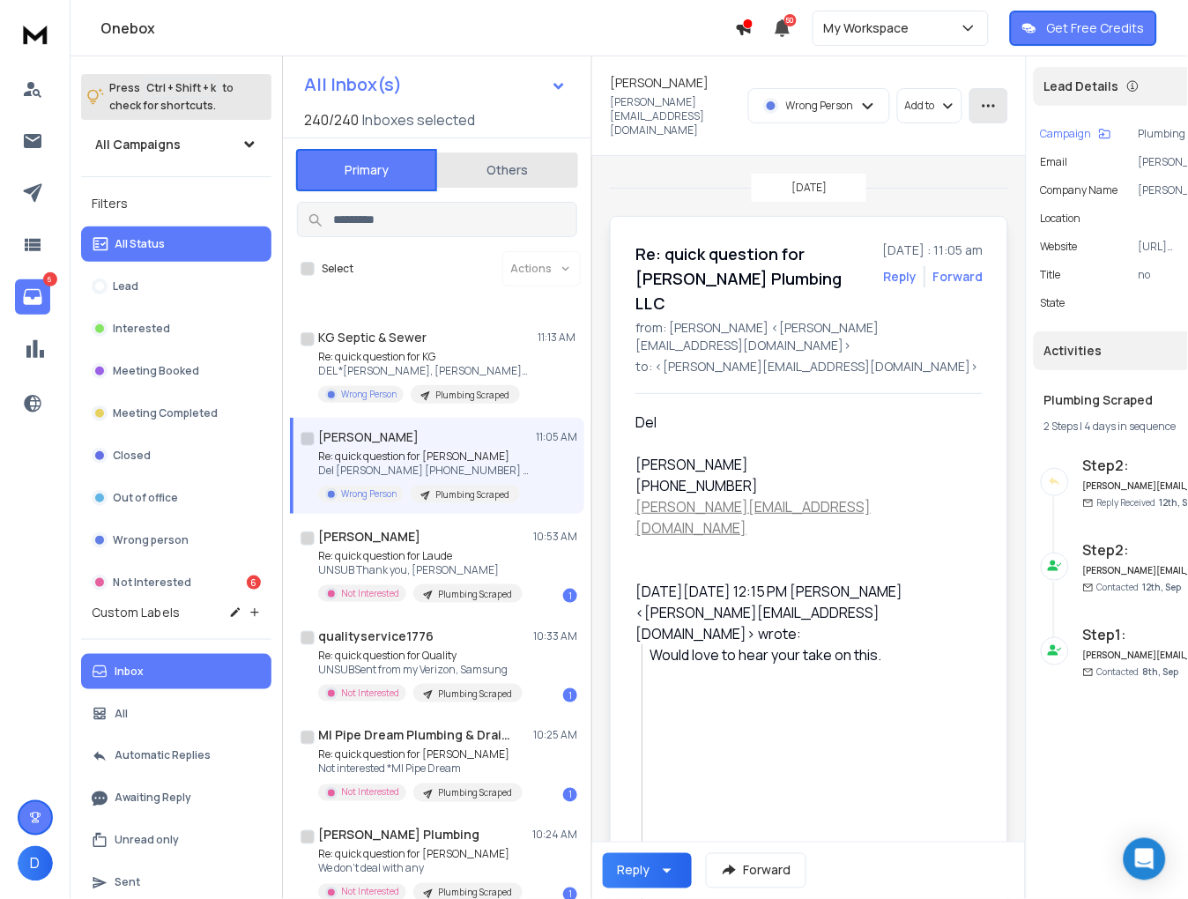
drag, startPoint x: 1045, startPoint y: 86, endPoint x: 1035, endPoint y: 88, distance: 9.9
click at [1026, 86] on div "Michael Lafata Michael Lafata mike@lafataplumbing.com Wrong Person Add to Wrong…" at bounding box center [808, 106] width 433 height 100
click at [1008, 88] on button "button" at bounding box center [988, 105] width 39 height 35
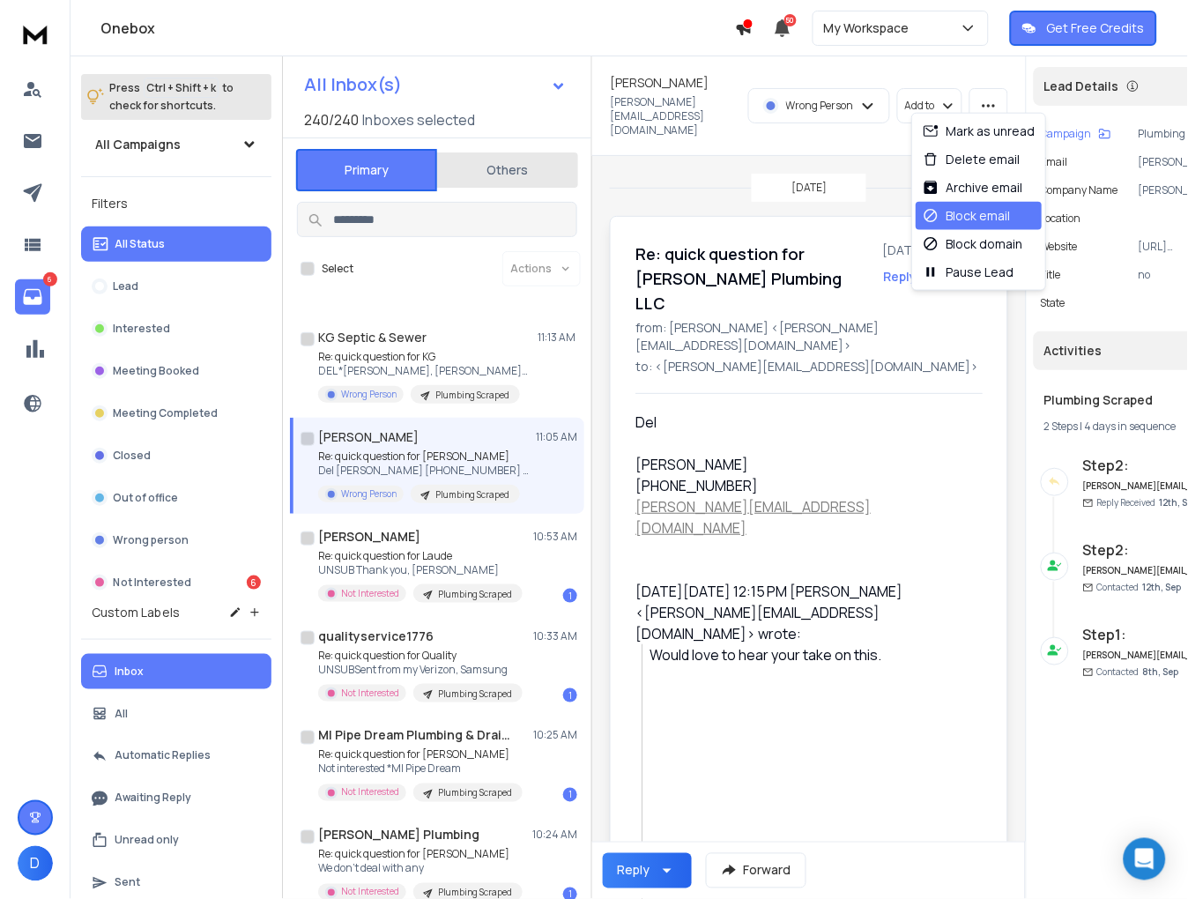
click at [969, 219] on div "Block email" at bounding box center [965, 216] width 87 height 18
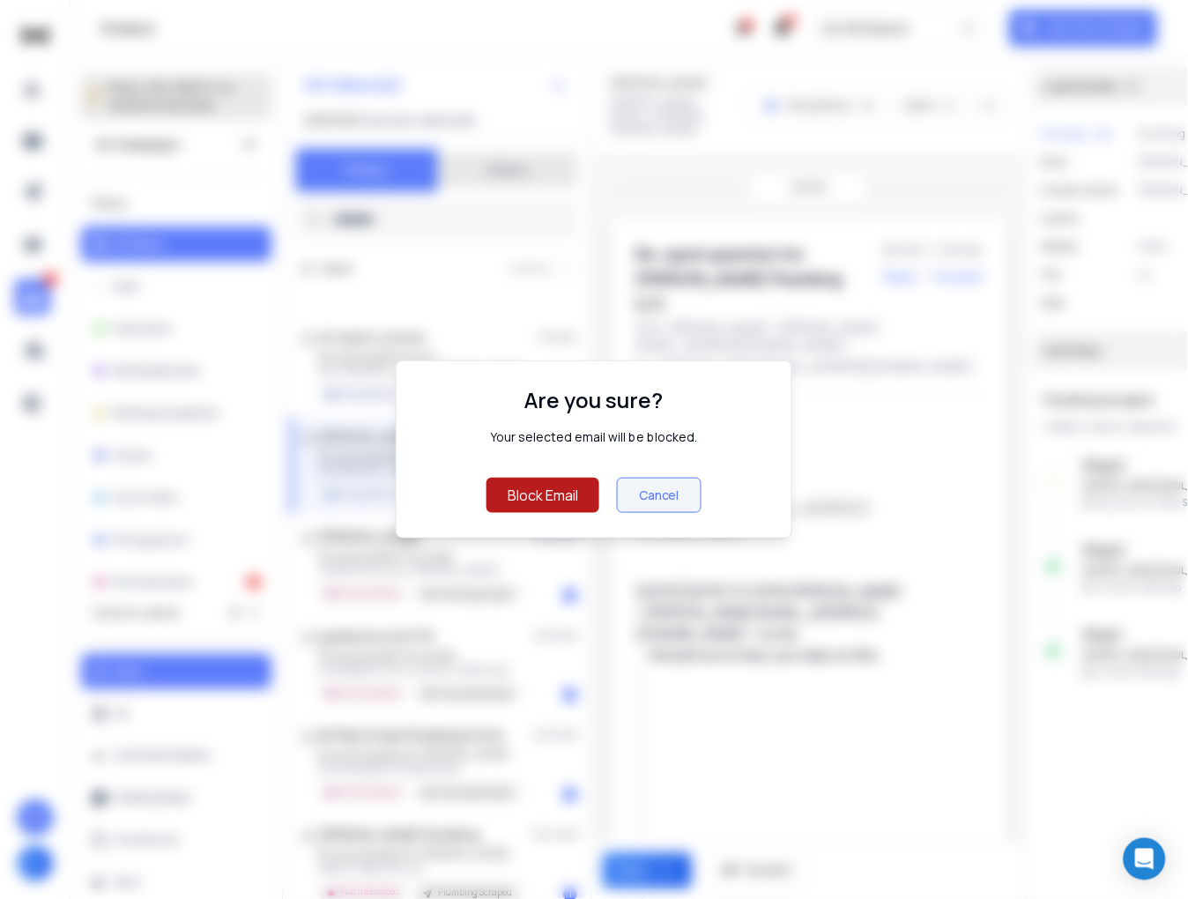
click at [571, 490] on button "Block Email" at bounding box center [542, 495] width 113 height 35
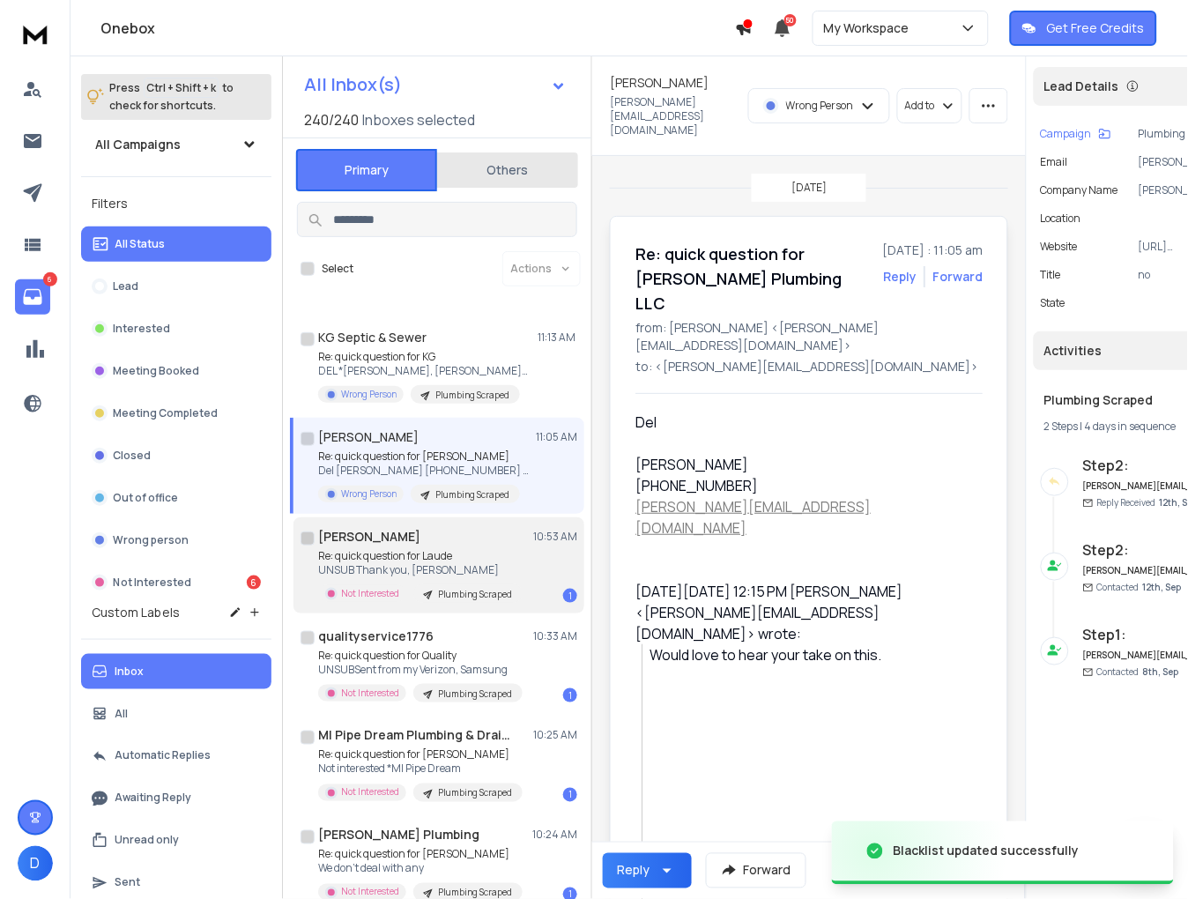
scroll to position [685, 0]
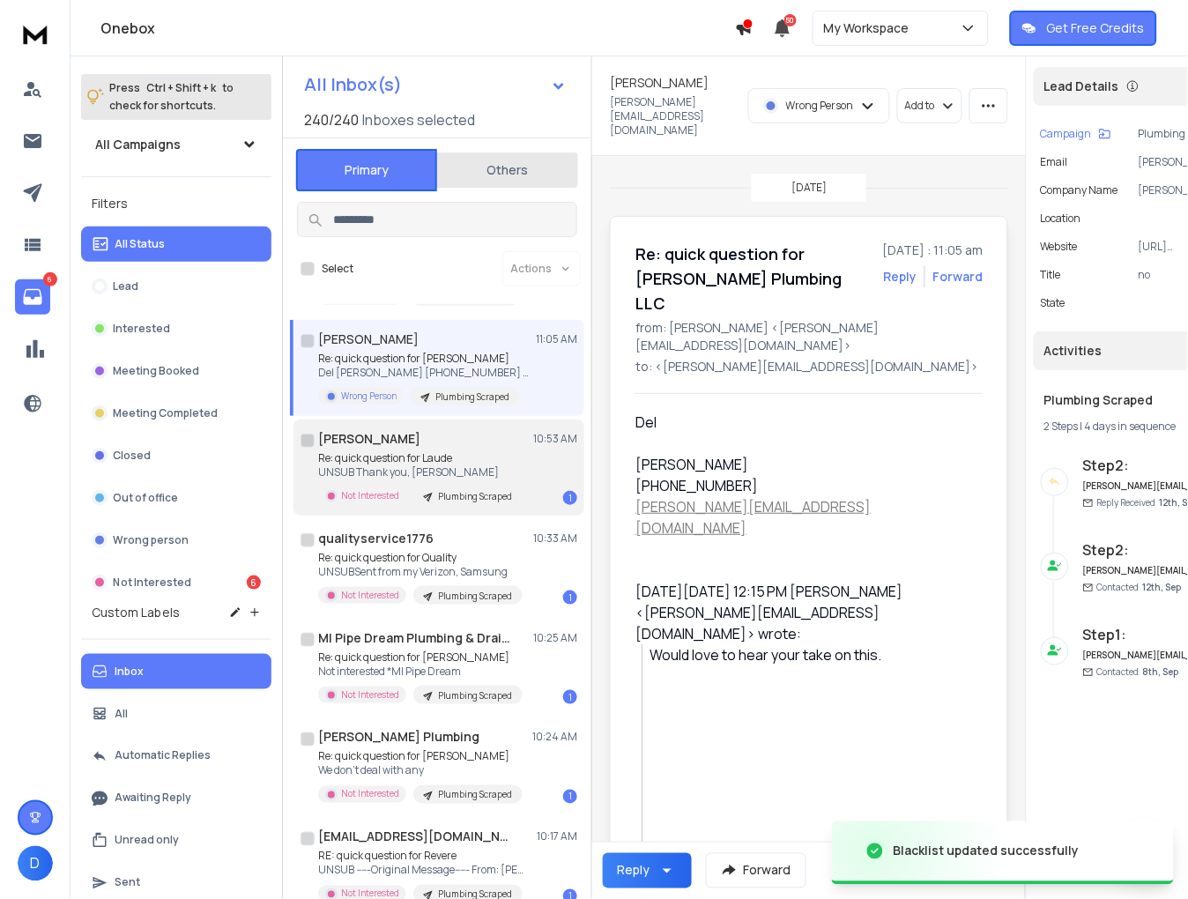
click at [495, 456] on p "Re: quick question for Laude" at bounding box center [420, 458] width 204 height 14
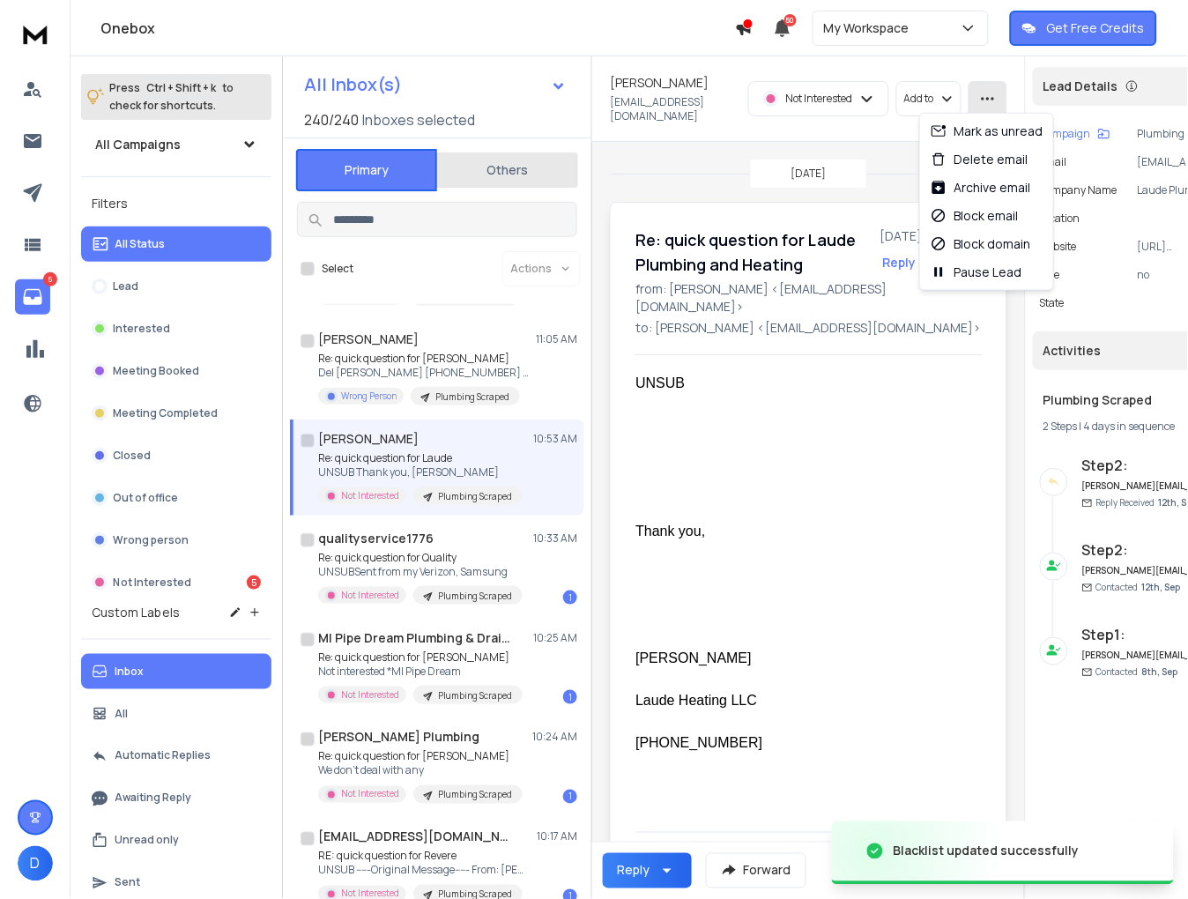
click at [996, 94] on icon "button" at bounding box center [988, 99] width 16 height 16
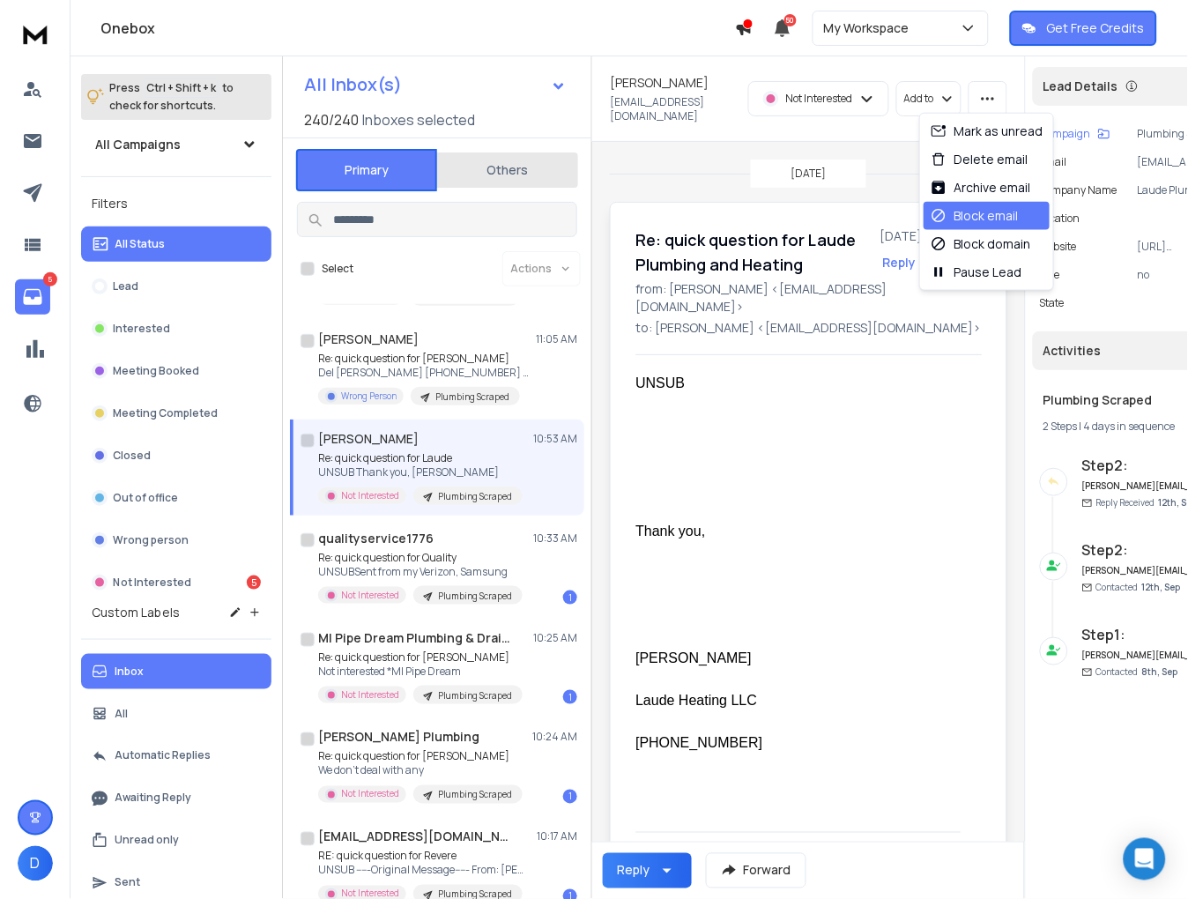
click at [979, 212] on div "Block email" at bounding box center [973, 216] width 87 height 18
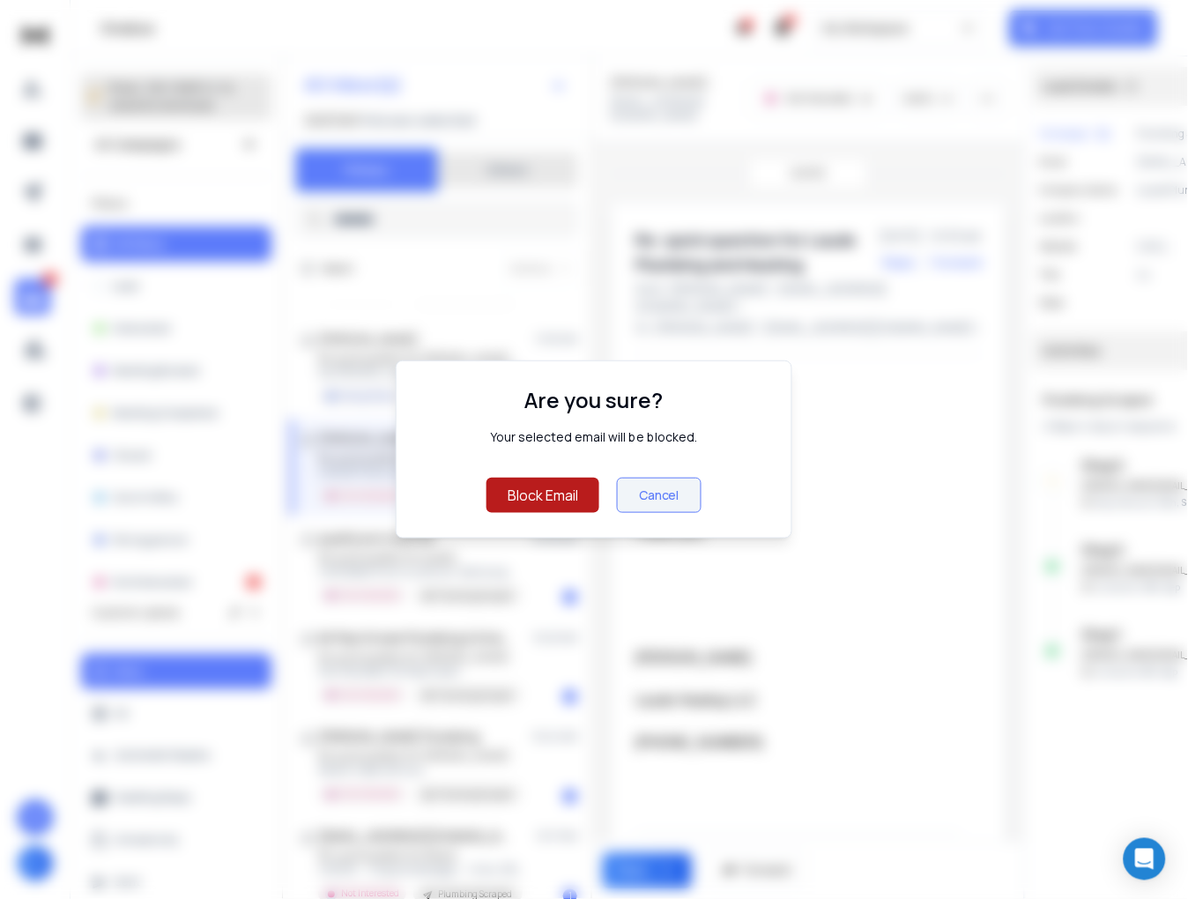
click at [558, 490] on button "Block Email" at bounding box center [542, 495] width 113 height 35
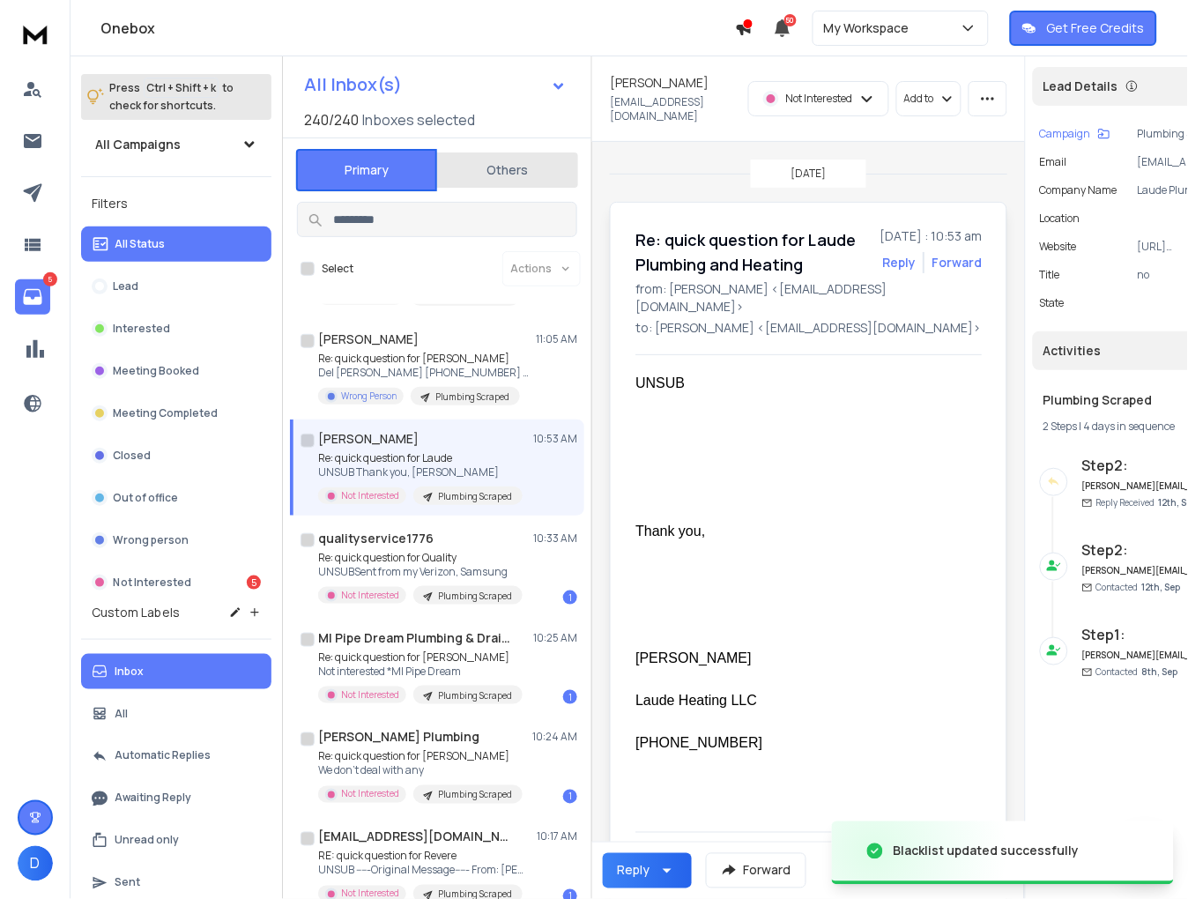
scroll to position [782, 0]
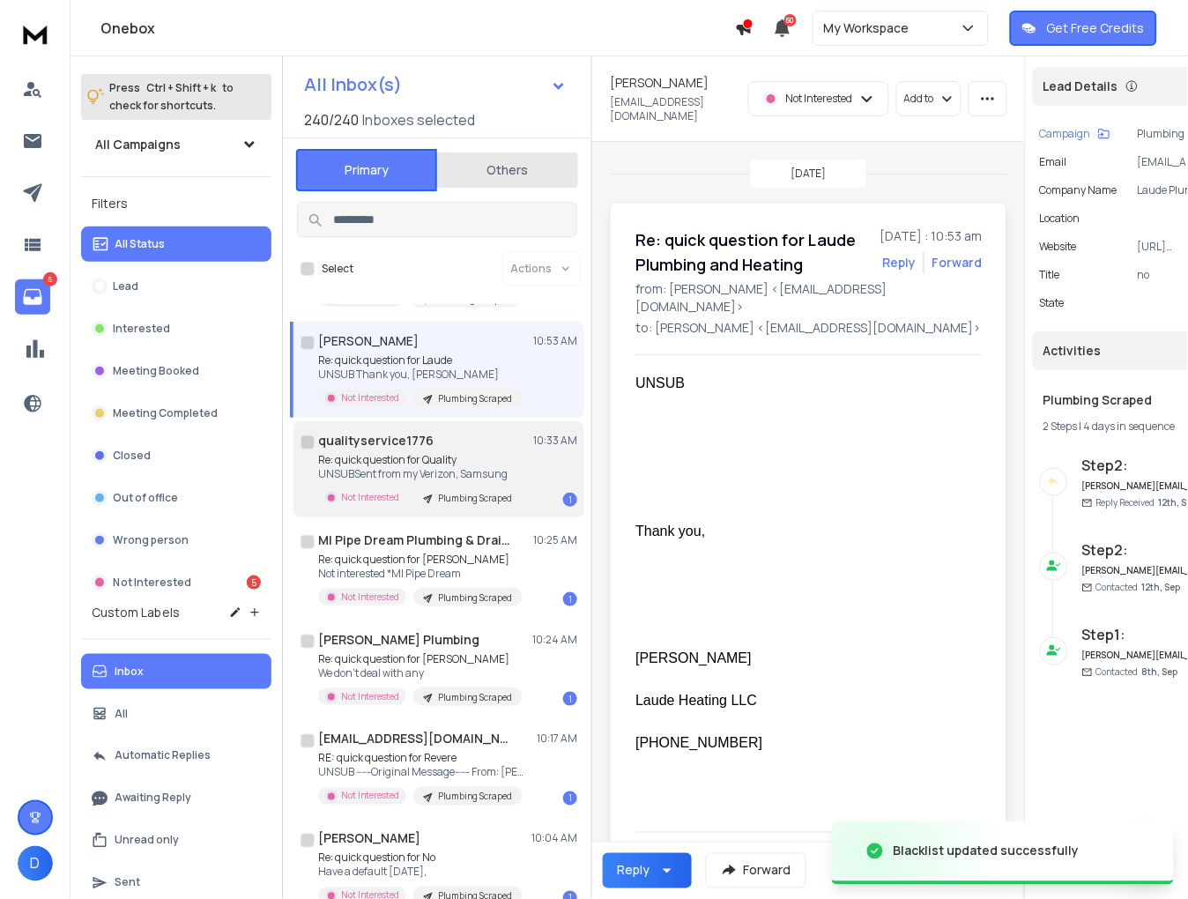
click at [500, 456] on p "Re: quick question for Quality" at bounding box center [420, 460] width 204 height 14
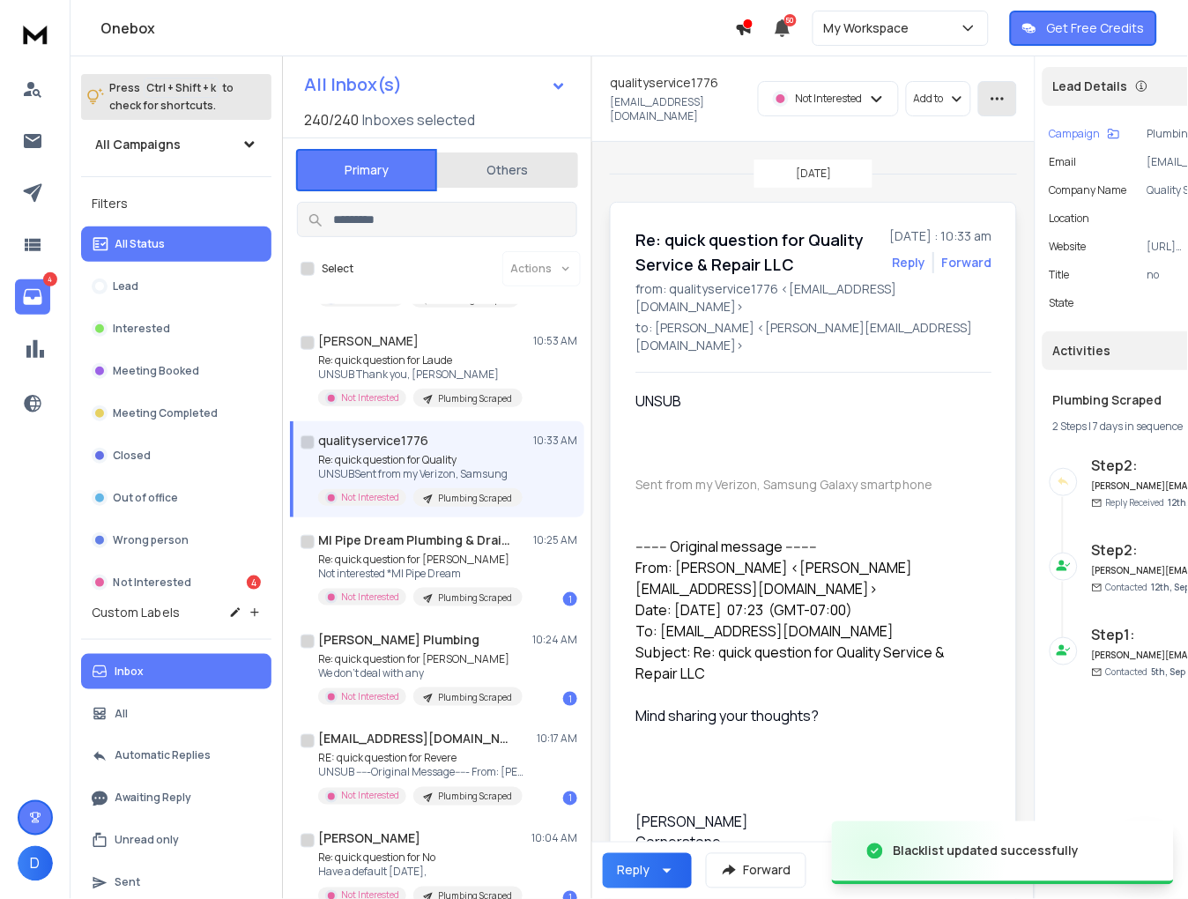
click at [1005, 91] on icon "button" at bounding box center [997, 99] width 16 height 16
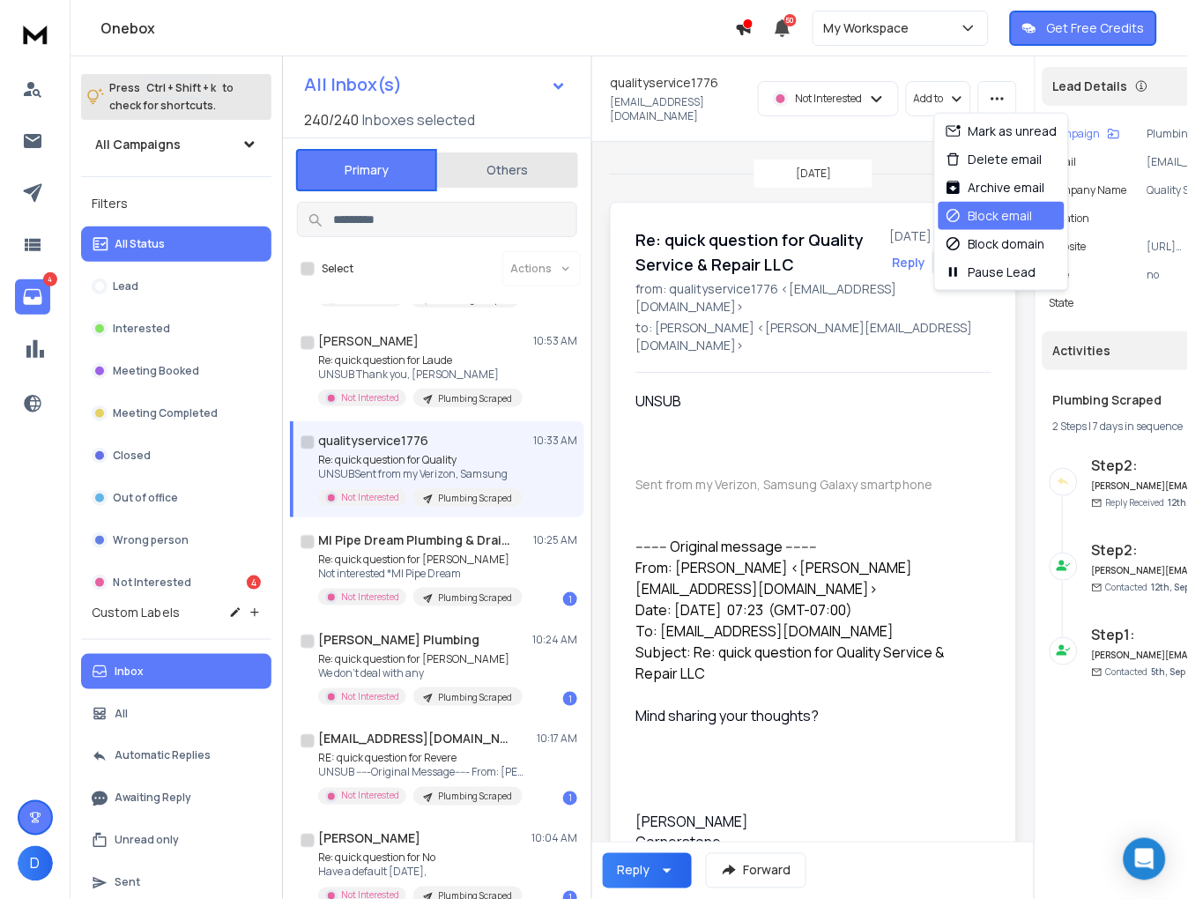
click at [998, 213] on div "Block email" at bounding box center [988, 216] width 87 height 18
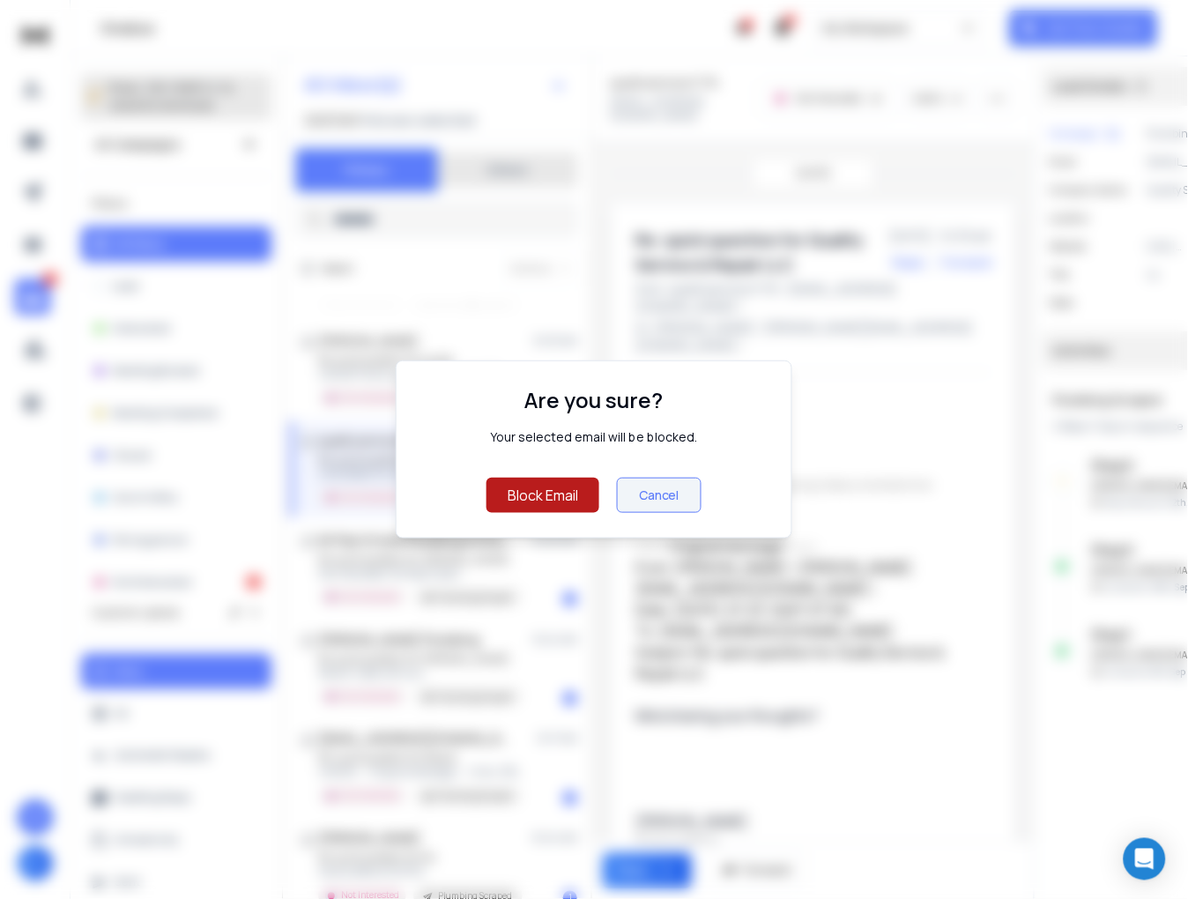
click at [524, 492] on button "Block Email" at bounding box center [542, 495] width 113 height 35
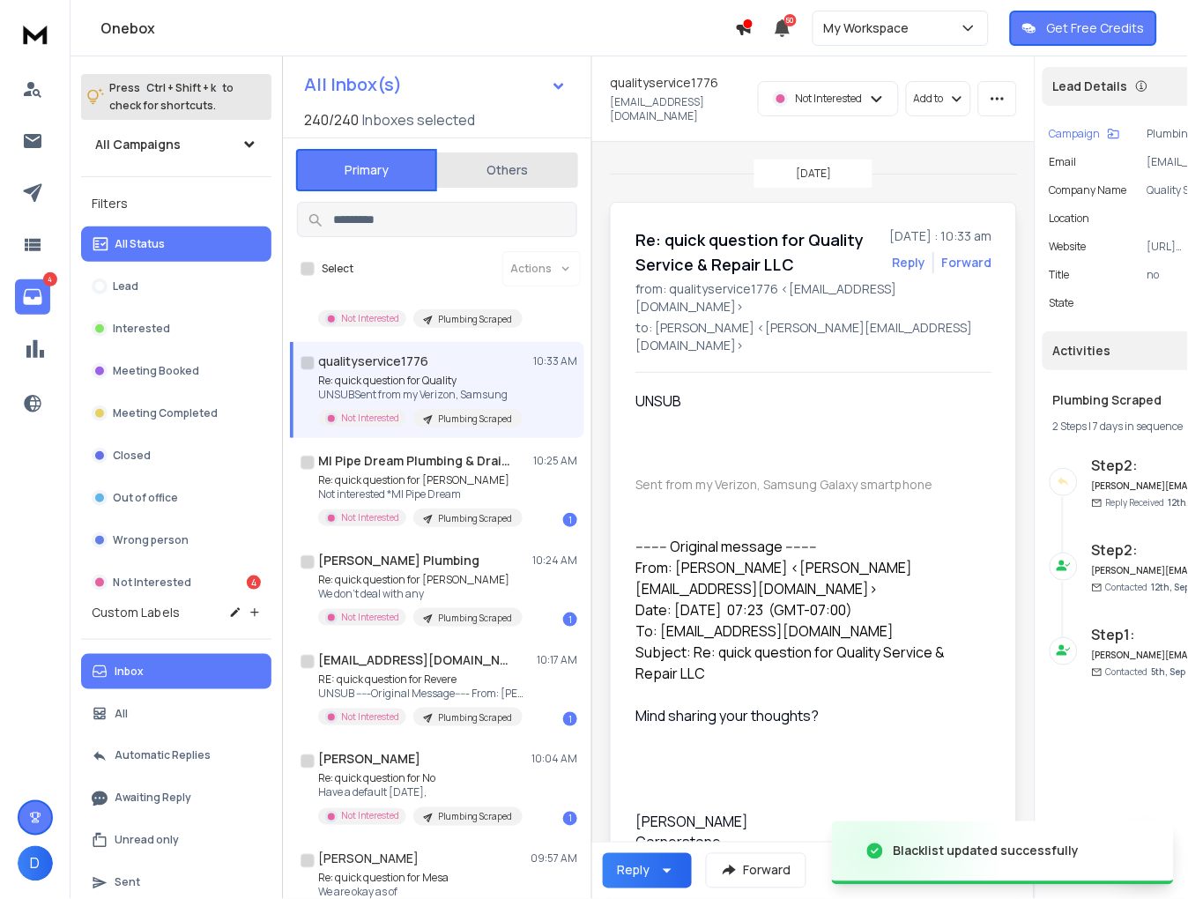
scroll to position [979, 0]
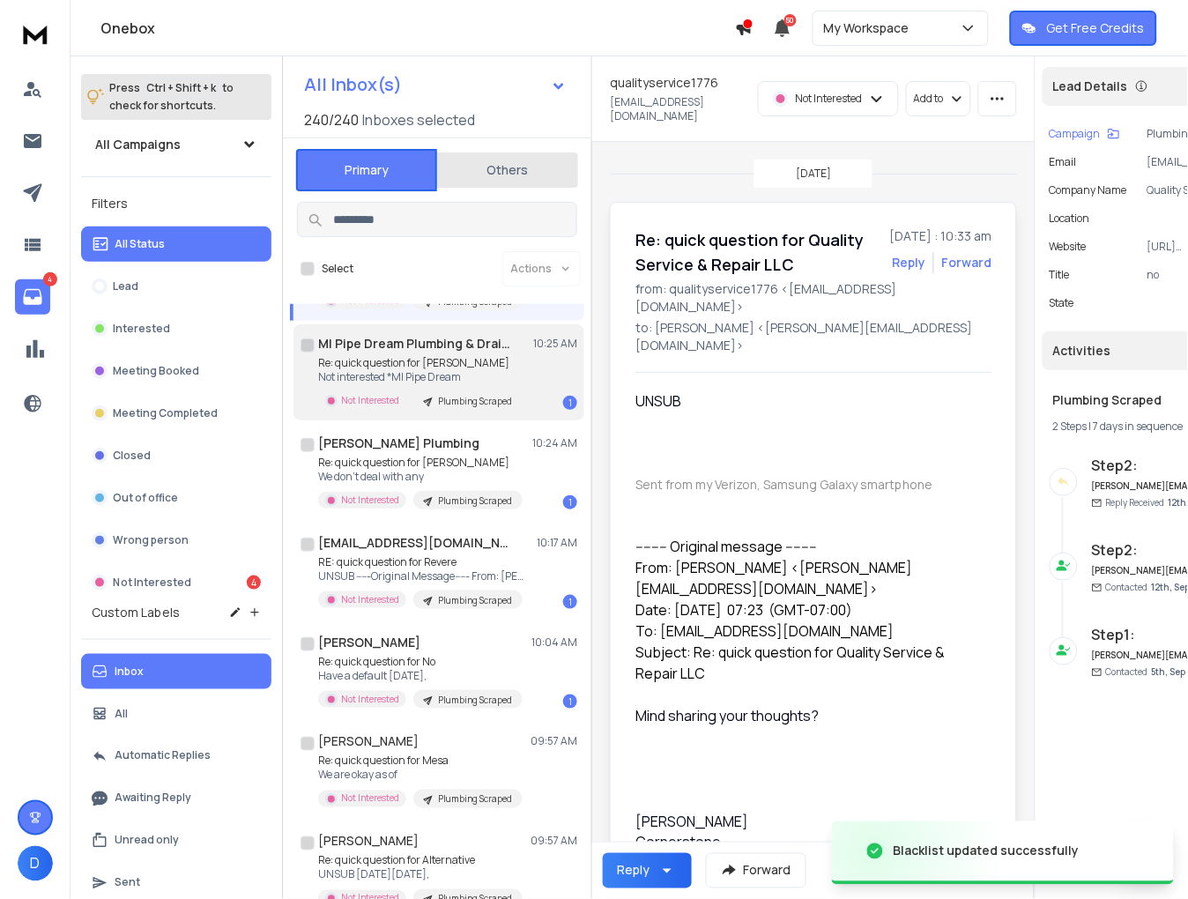
click at [447, 351] on h1 "MI Pipe Dream Plumbing & Drain Services" at bounding box center [415, 344] width 194 height 18
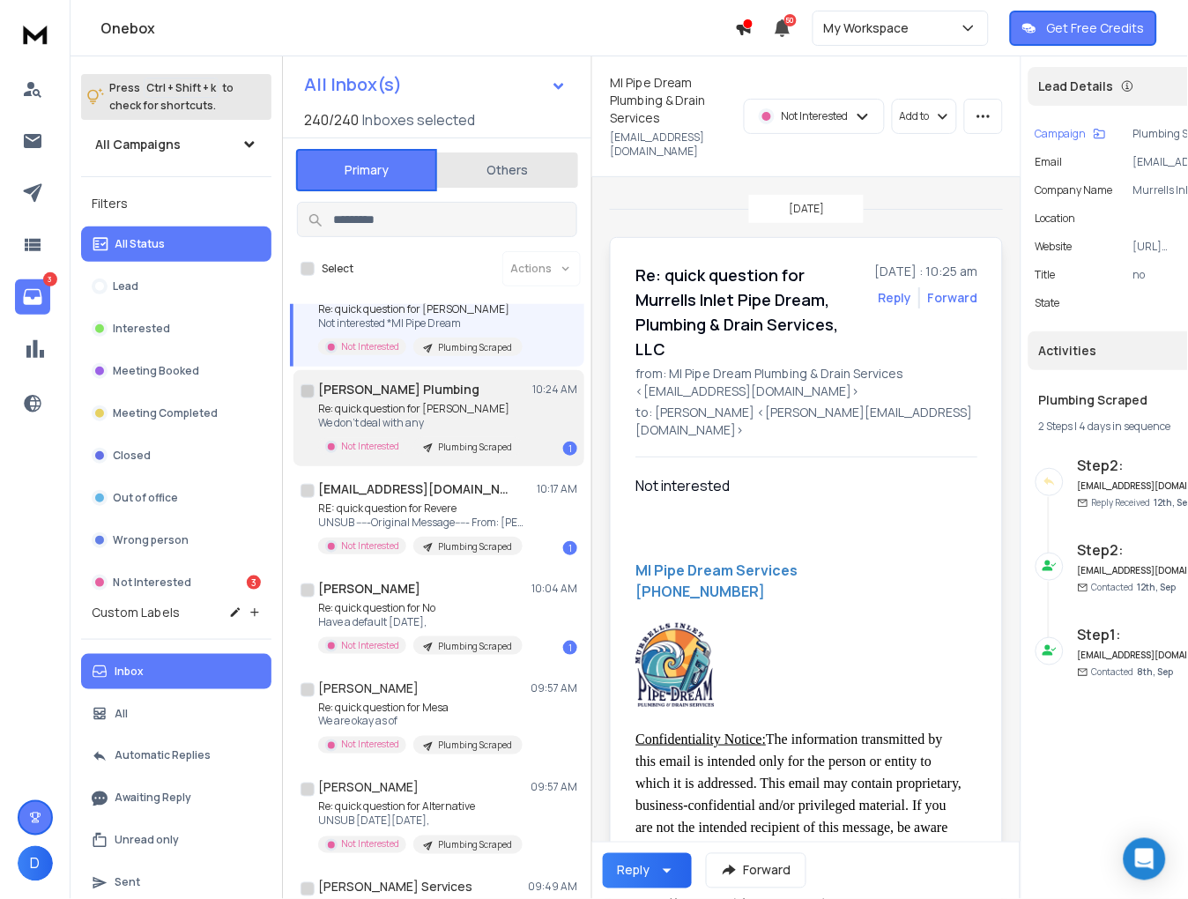
scroll to position [1077, 0]
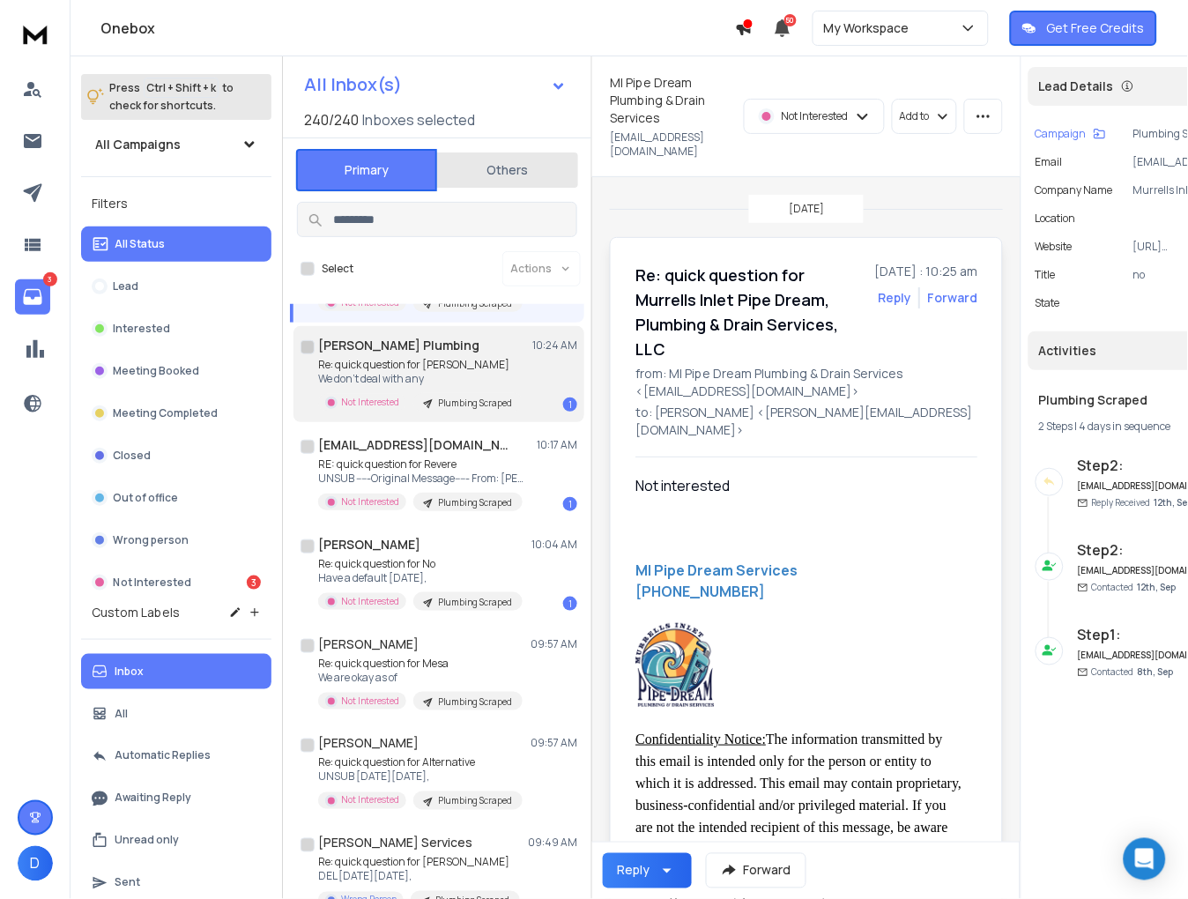
click at [461, 366] on p "Re: quick question for Kremer" at bounding box center [420, 365] width 204 height 14
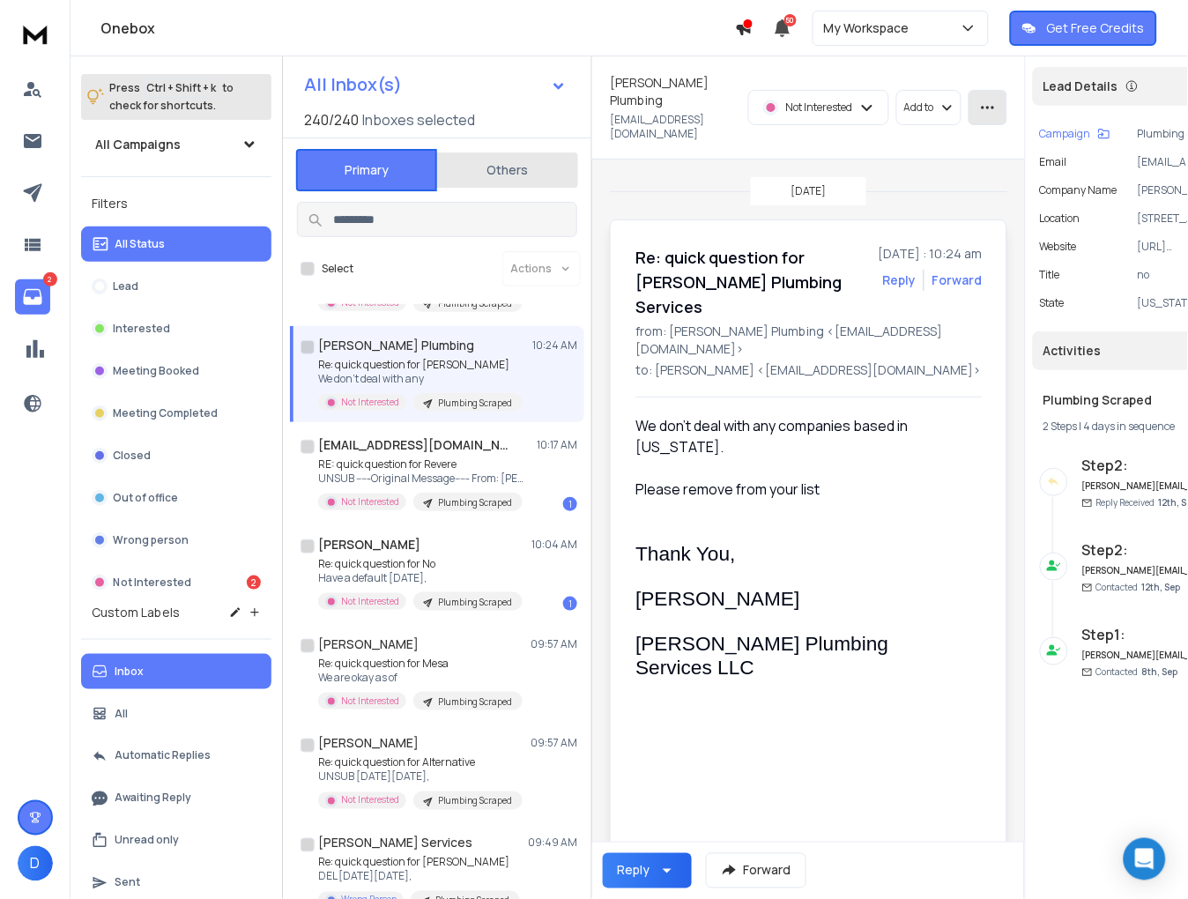
click at [1007, 90] on button "button" at bounding box center [987, 107] width 39 height 35
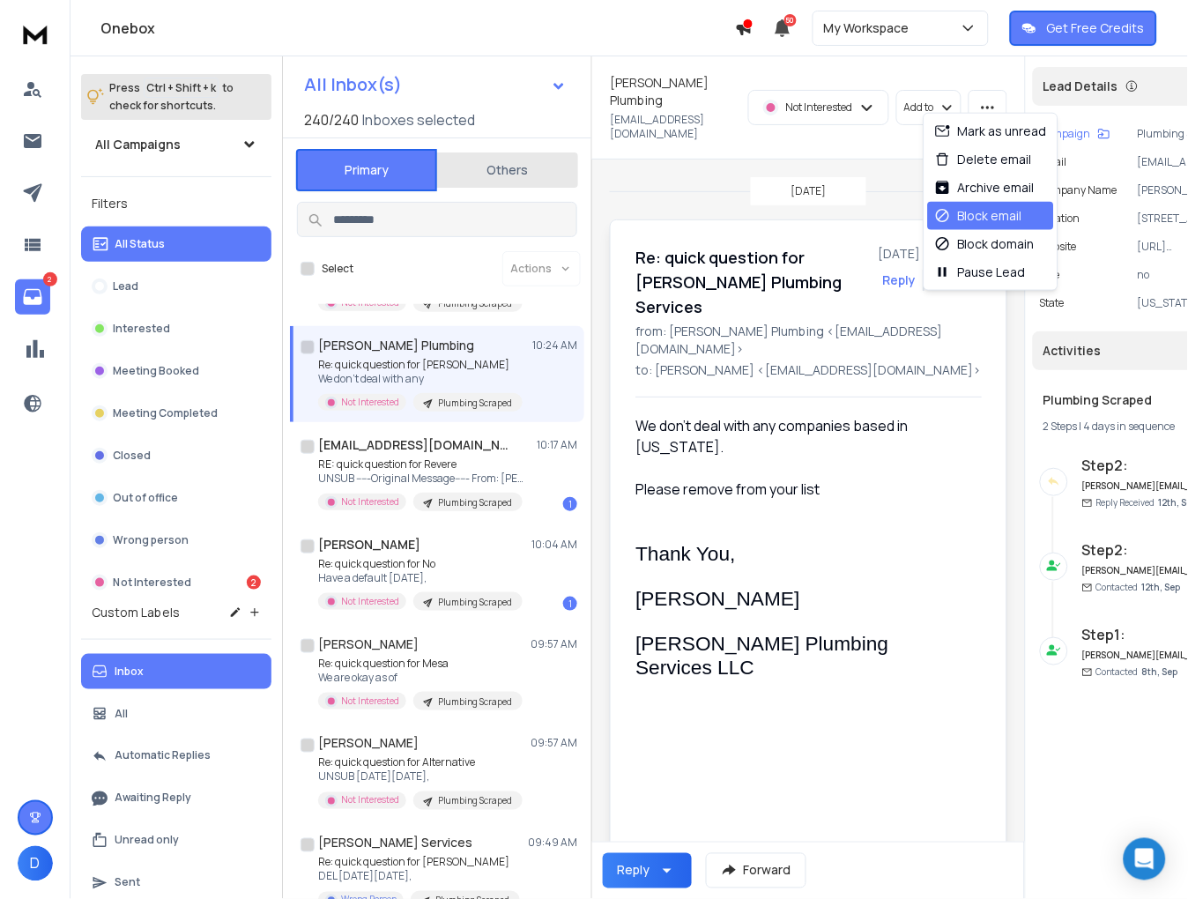
click at [980, 207] on div "Block email" at bounding box center [978, 216] width 87 height 18
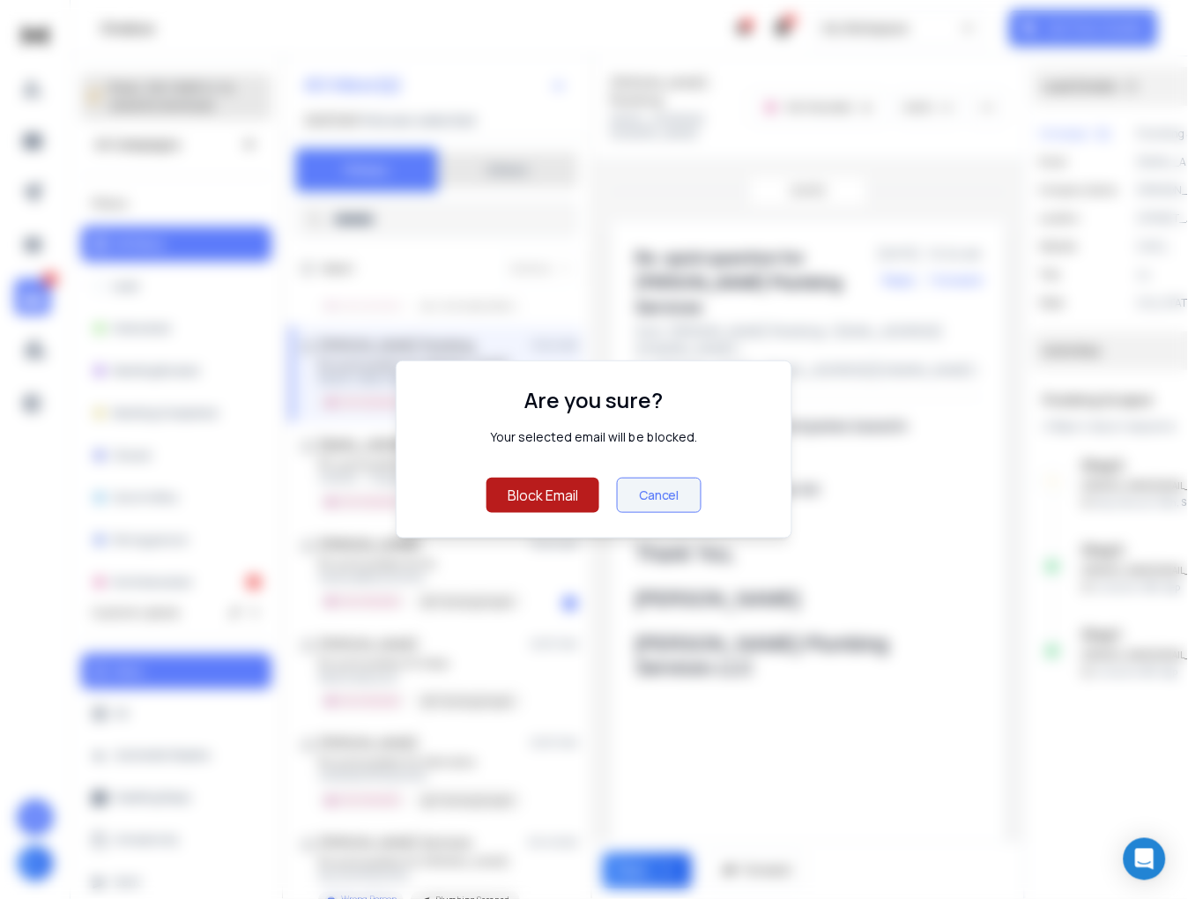
click at [551, 487] on button "Block Email" at bounding box center [542, 495] width 113 height 35
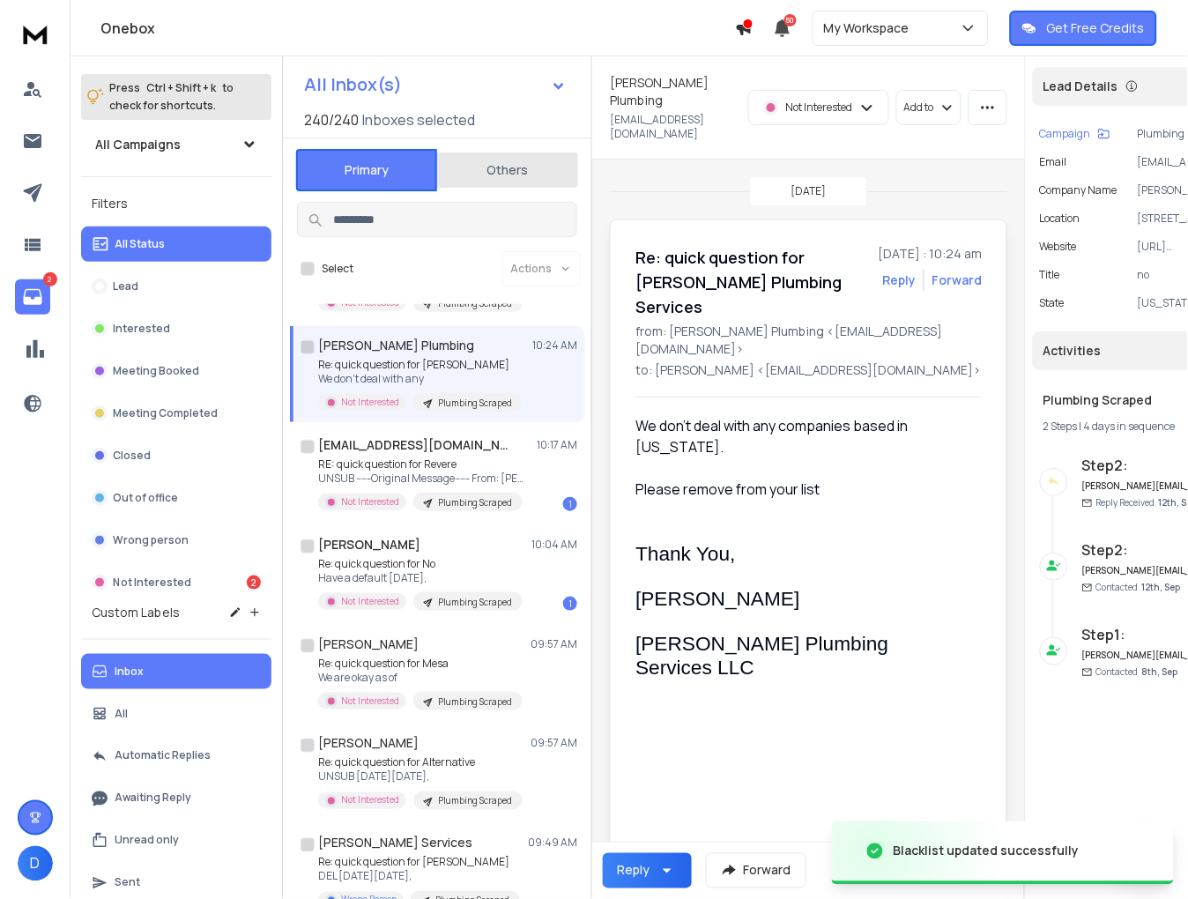
scroll to position [1174, 0]
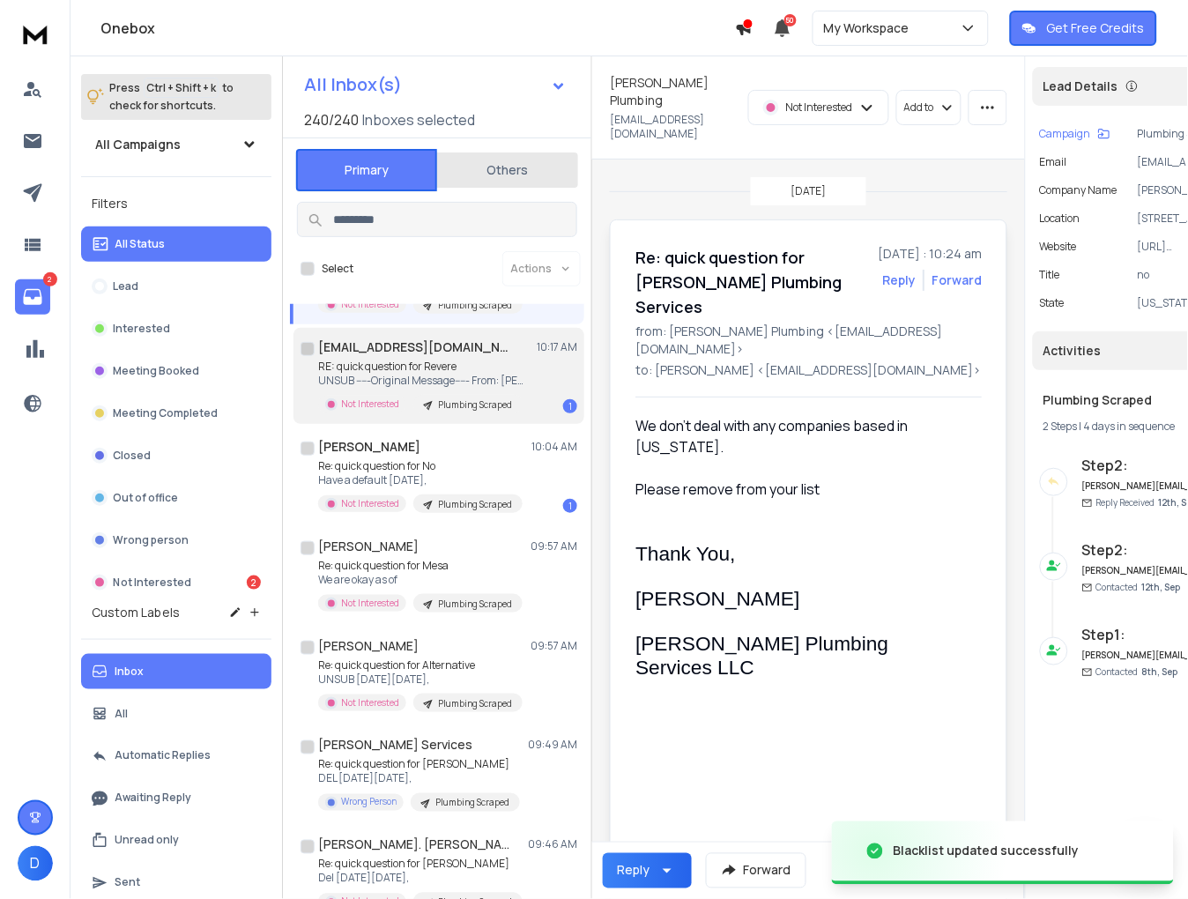
click at [447, 361] on p "RE: quick question for Revere" at bounding box center [423, 366] width 211 height 14
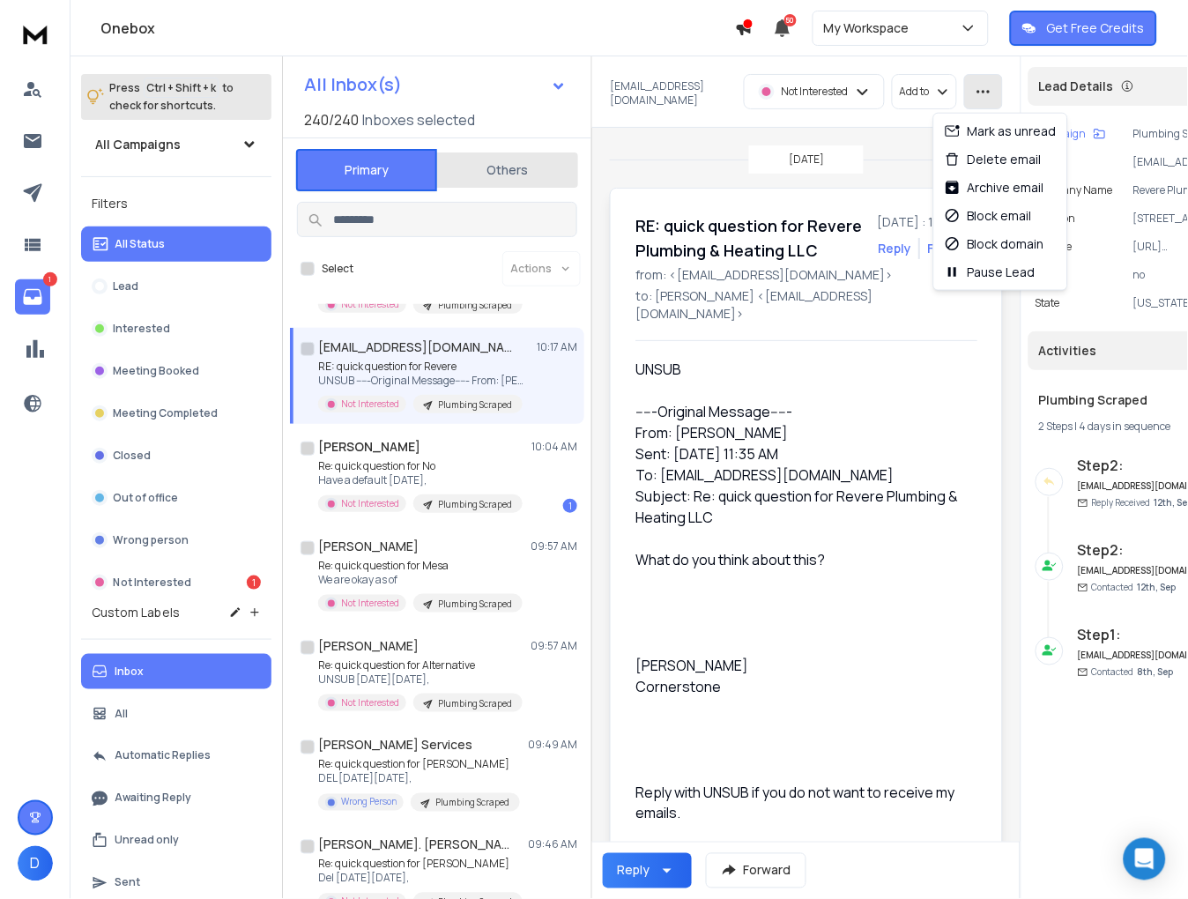
click at [991, 90] on icon "button" at bounding box center [983, 92] width 16 height 16
click at [982, 213] on div "Block email" at bounding box center [988, 216] width 87 height 18
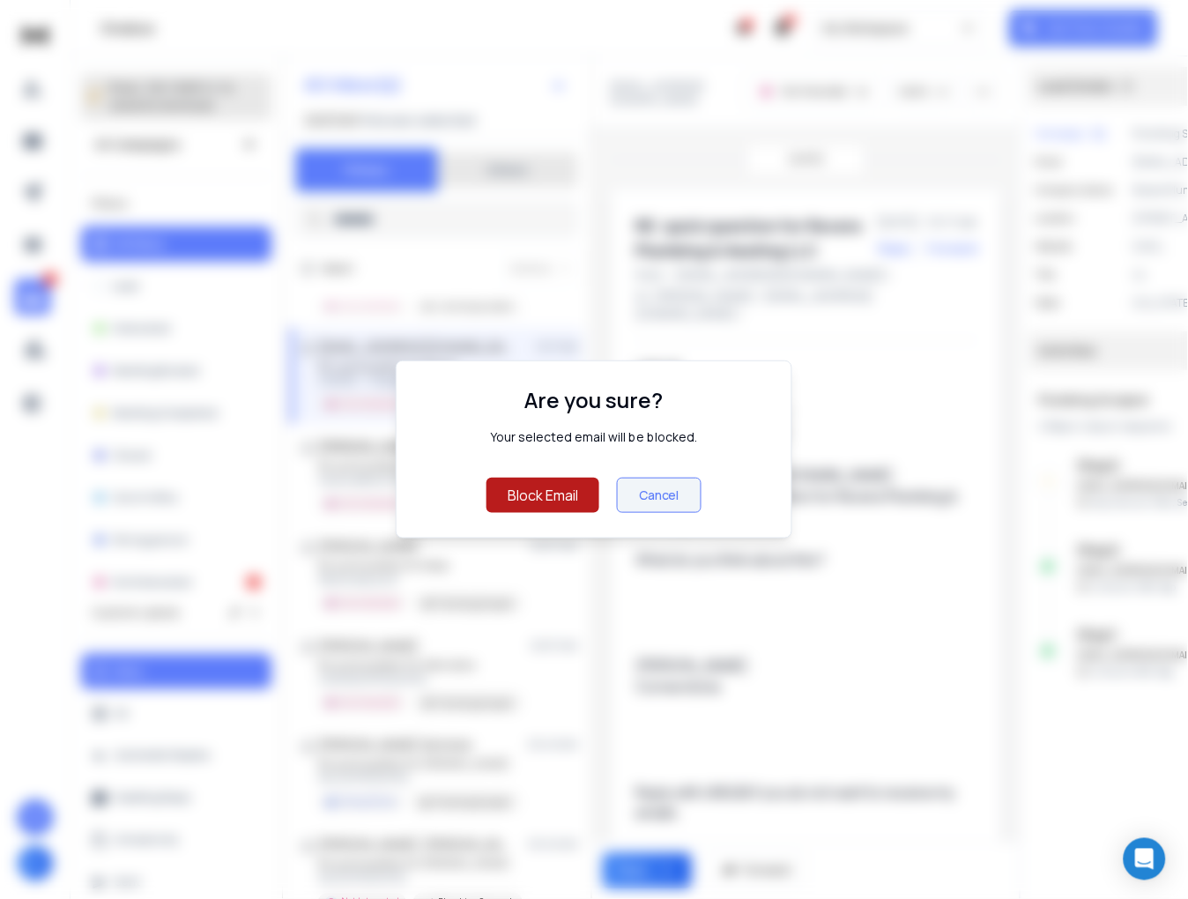
click at [552, 495] on button "Block Email" at bounding box center [542, 495] width 113 height 35
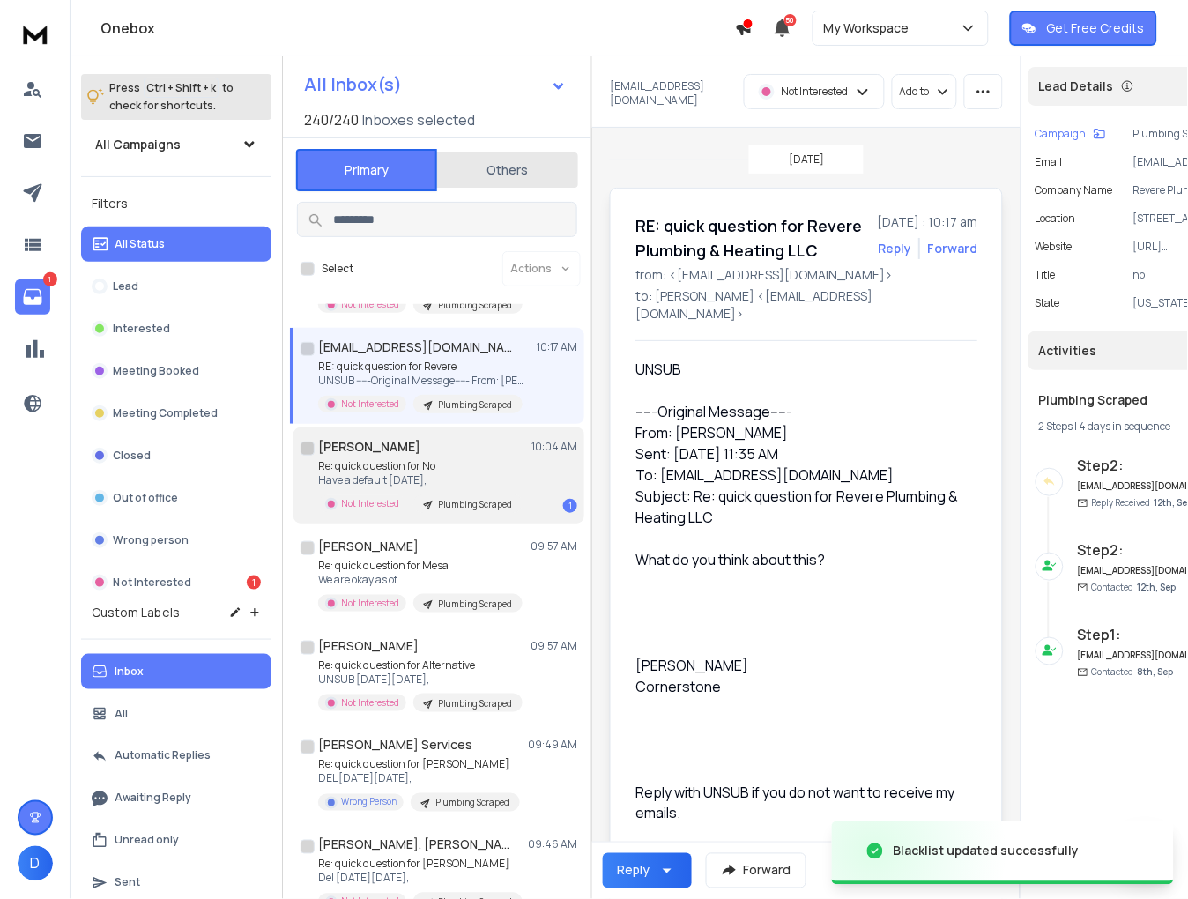
click at [467, 473] on p "Have a default On Fri," at bounding box center [420, 480] width 204 height 14
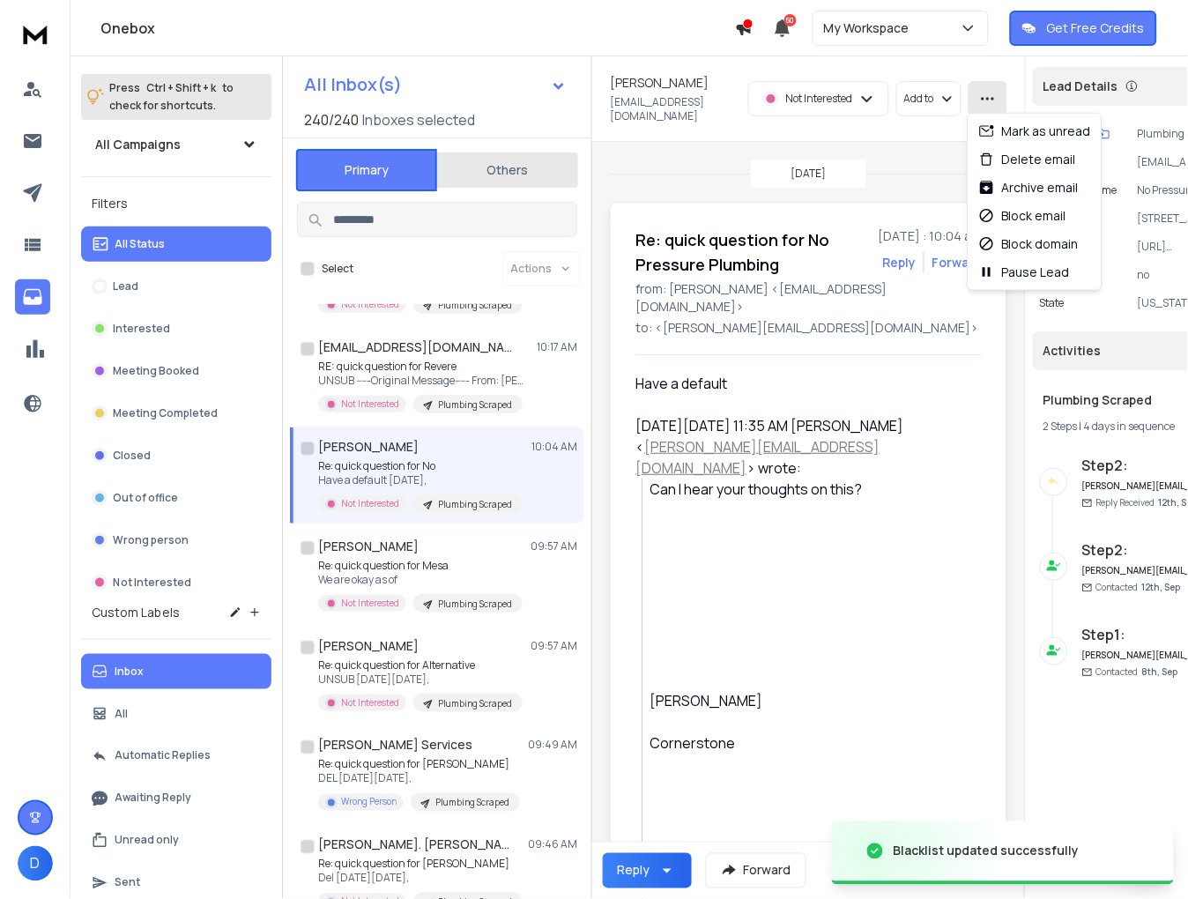
click at [1007, 94] on button "button" at bounding box center [987, 98] width 39 height 35
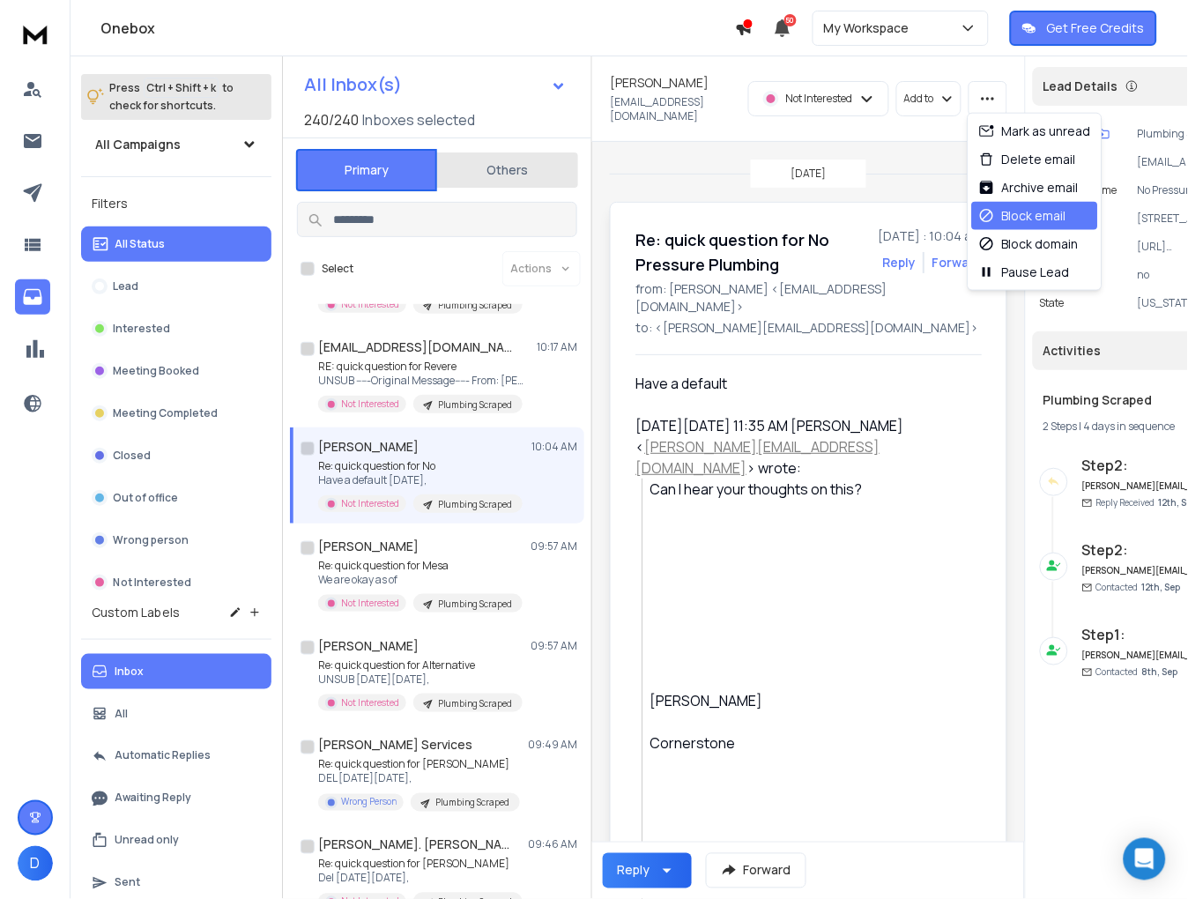
click at [1014, 216] on div "Block email" at bounding box center [1022, 216] width 87 height 18
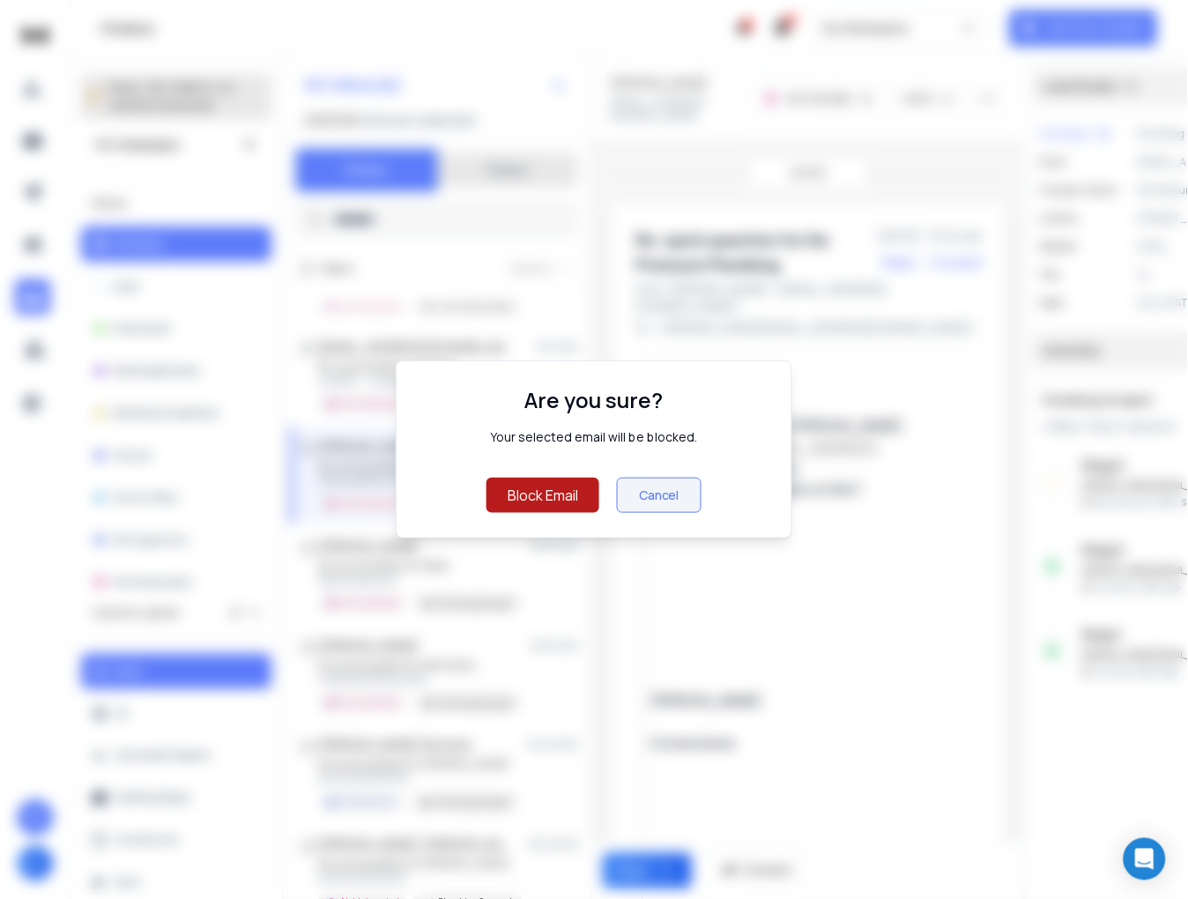
click at [550, 487] on button "Block Email" at bounding box center [542, 495] width 113 height 35
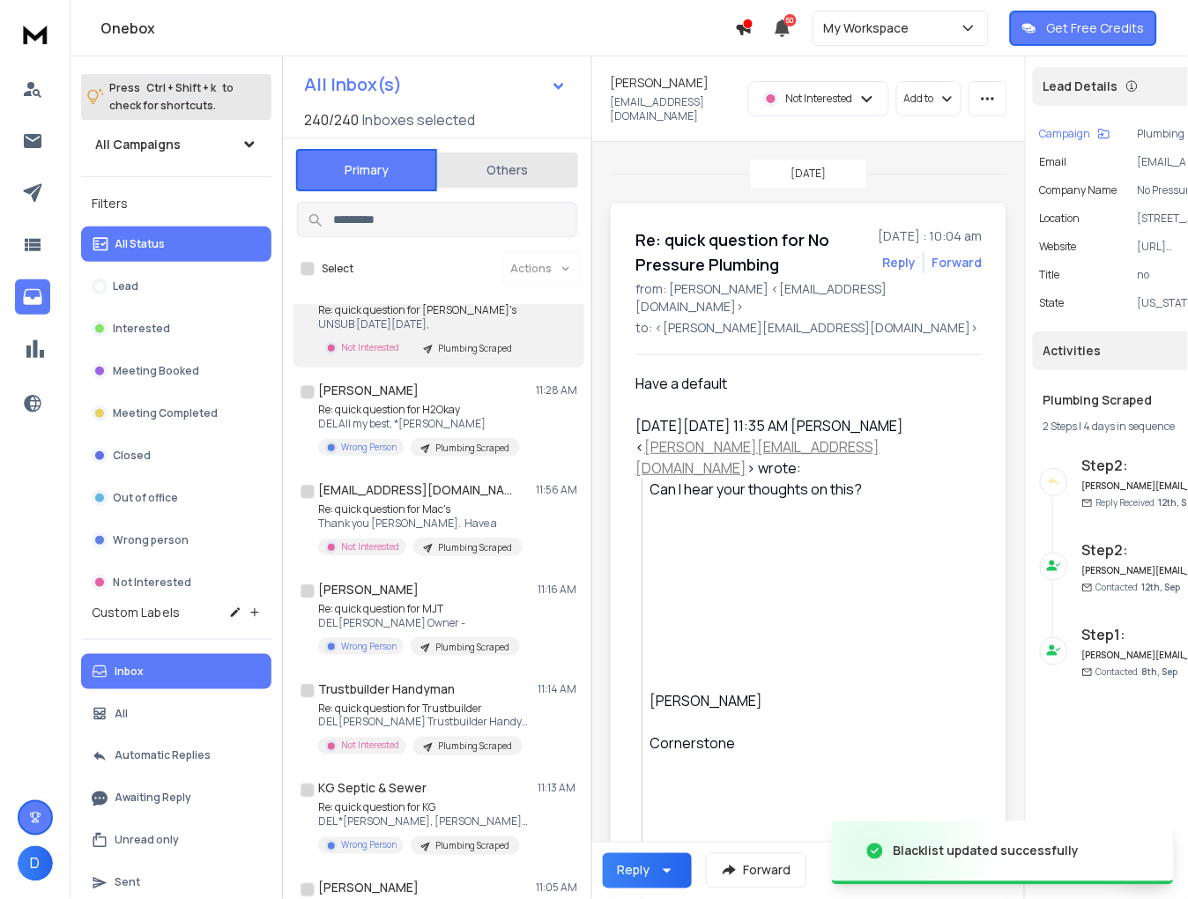
scroll to position [0, 0]
